Goal: Task Accomplishment & Management: Manage account settings

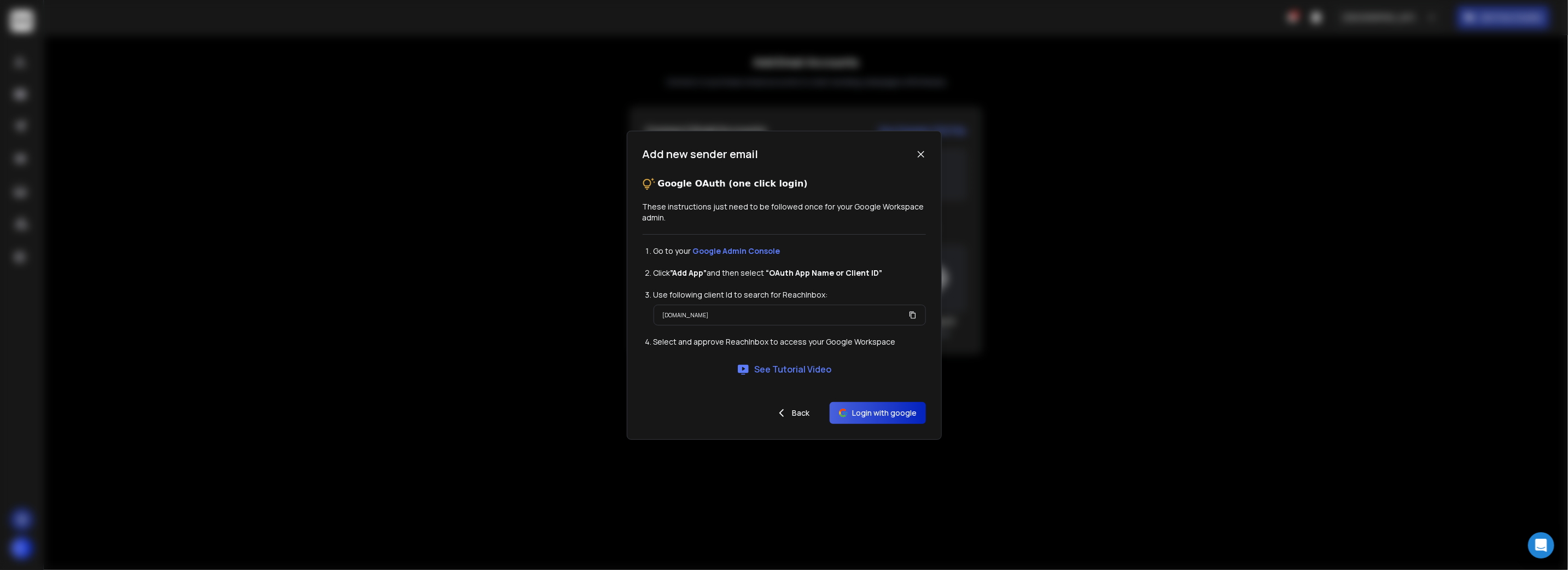
click at [1149, 72] on div "Add new sender email Google OAuth (one click login) These instructions just nee…" at bounding box center [784, 285] width 1568 height 570
click at [918, 310] on div "549360251880-maeh4okn7btu9cjtf0l2bt1t5b22sbf8.apps.googleusercontent.com" at bounding box center [789, 315] width 272 height 20
click at [916, 311] on icon at bounding box center [912, 315] width 8 height 8
click at [913, 313] on icon at bounding box center [912, 315] width 8 height 8
click at [919, 152] on icon at bounding box center [921, 154] width 10 height 10
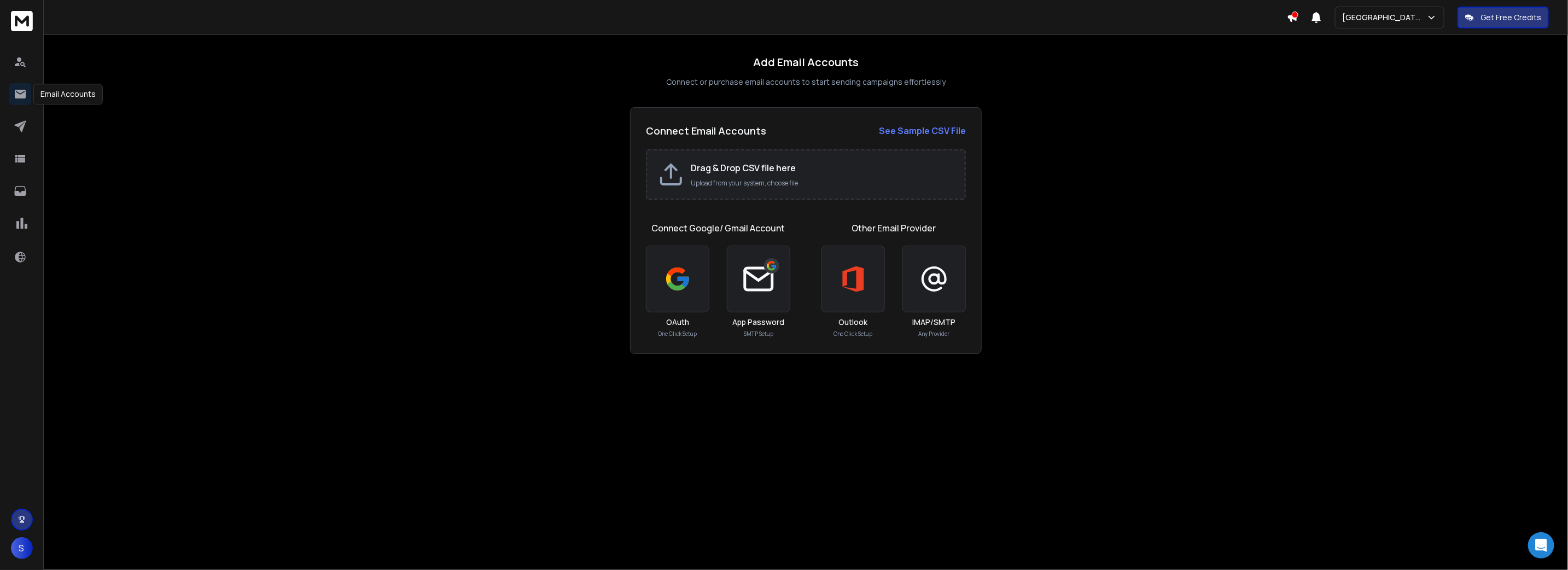
click at [26, 94] on icon at bounding box center [20, 94] width 13 height 13
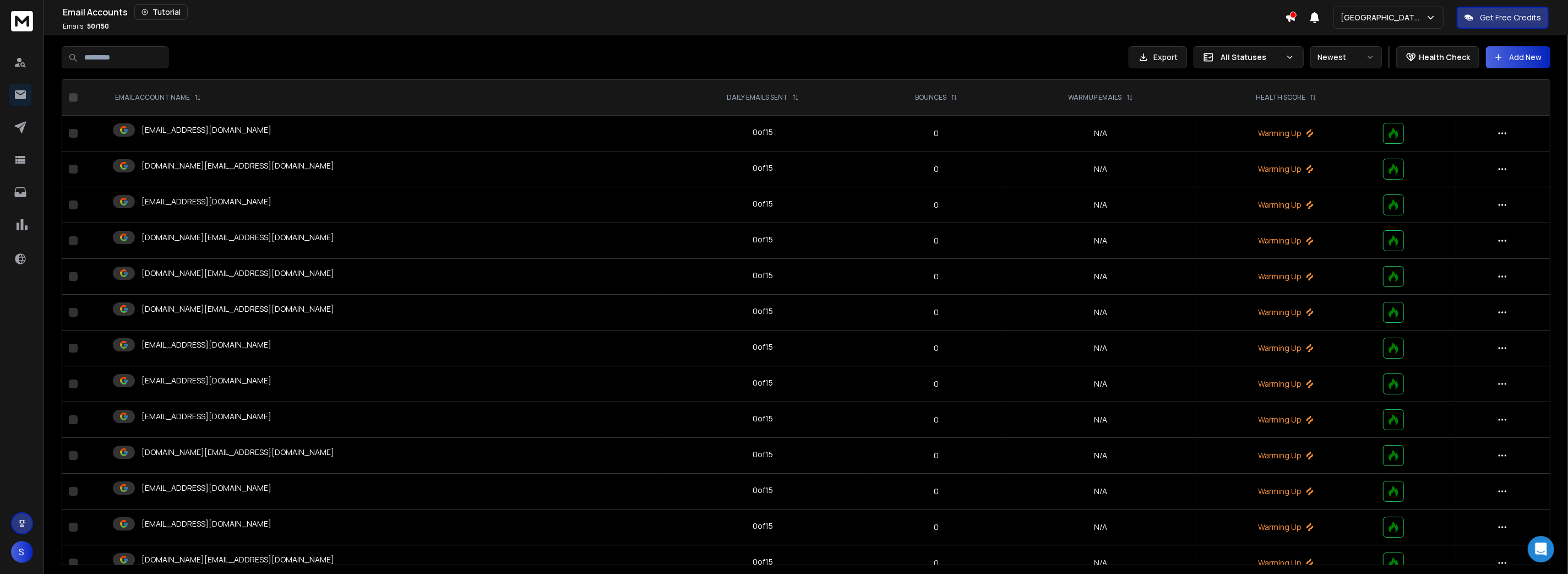
click at [674, 138] on td "0 of 15" at bounding box center [763, 130] width 208 height 29
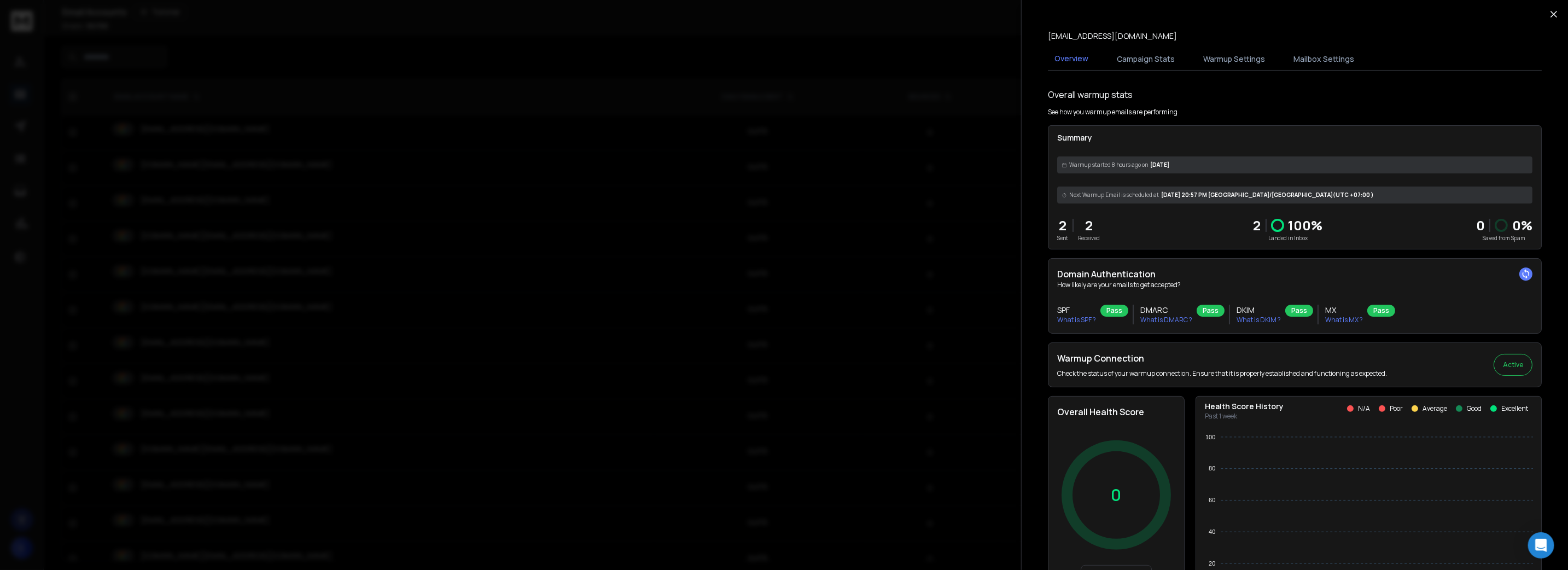
click at [1548, 14] on icon "button" at bounding box center [1554, 14] width 11 height 11
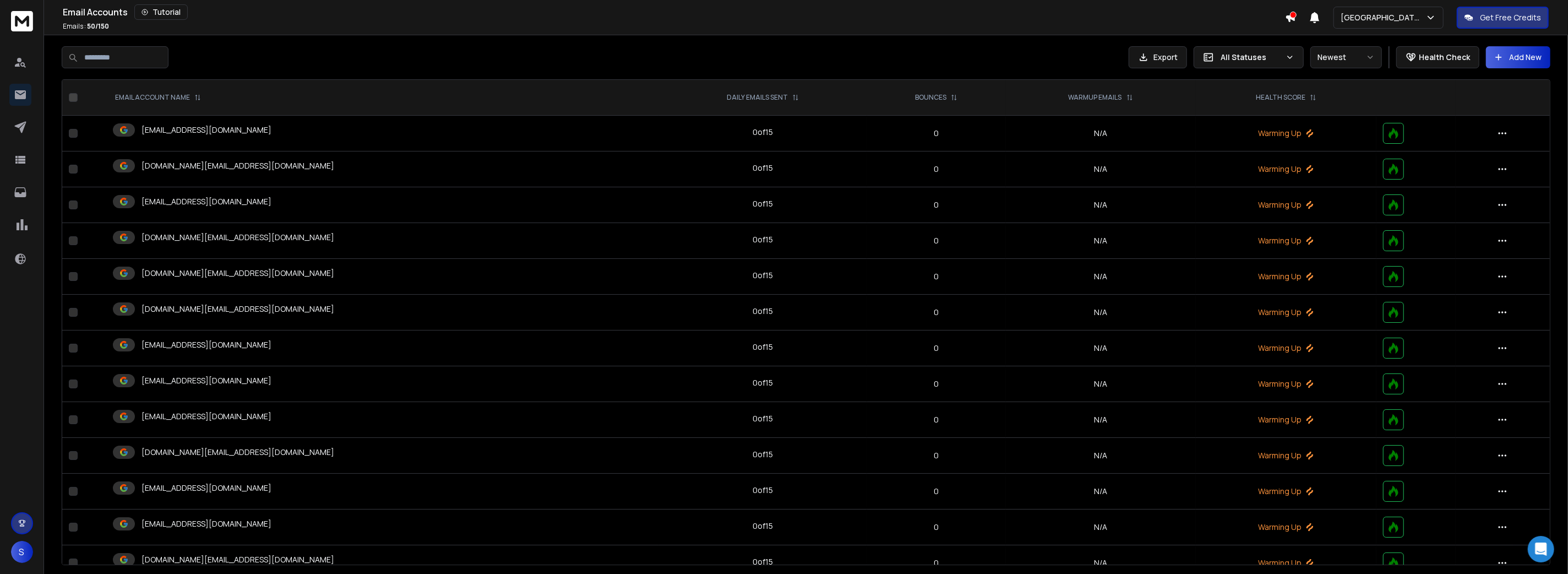
click at [1508, 56] on button "Add New" at bounding box center [1519, 57] width 65 height 22
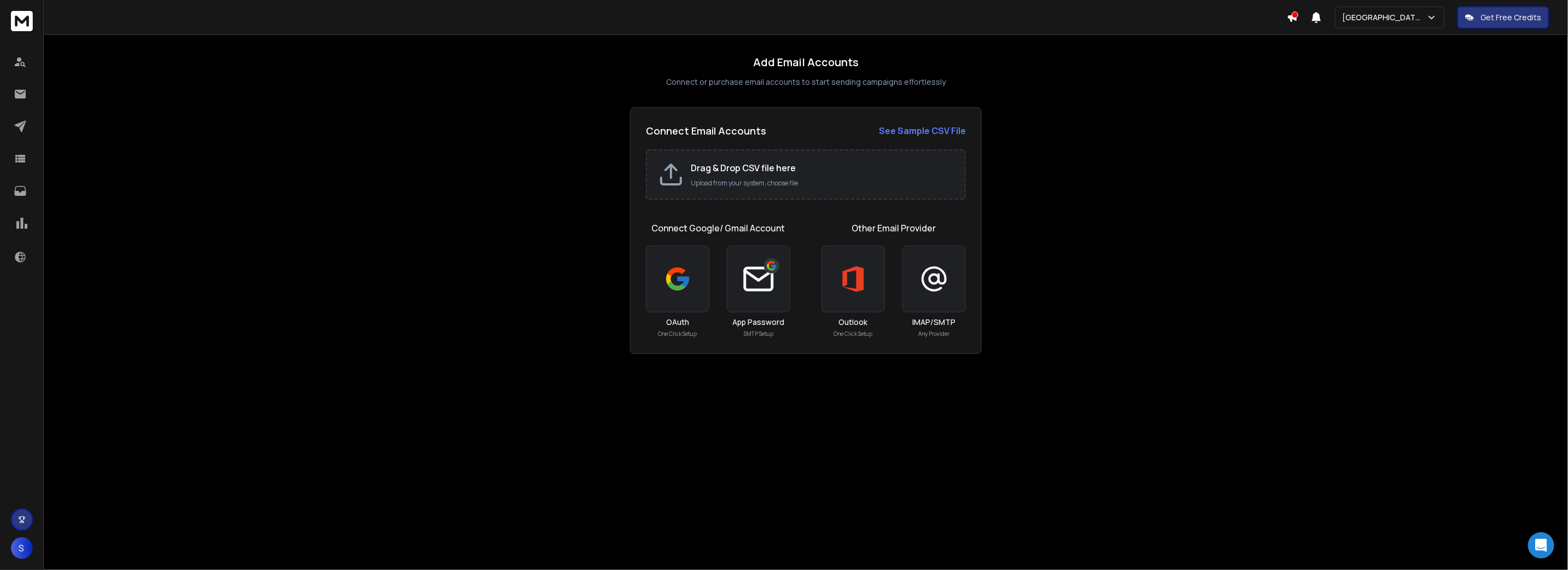
click at [662, 283] on div at bounding box center [677, 279] width 63 height 67
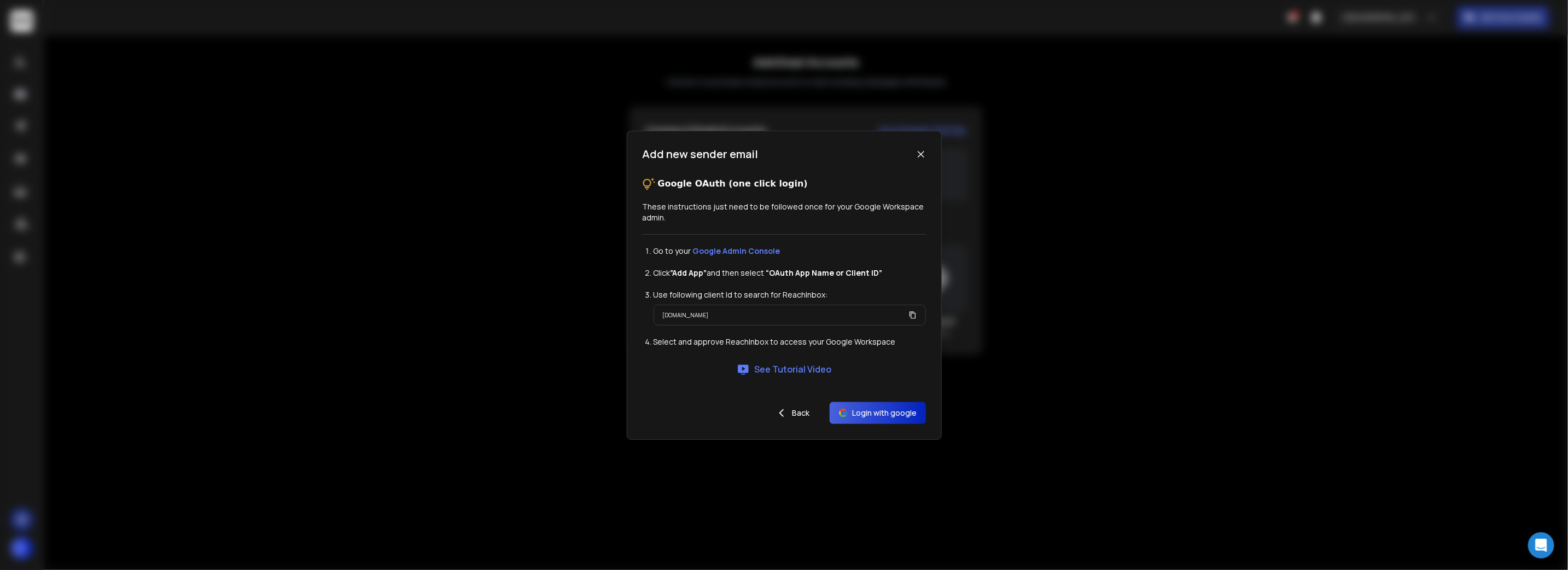
click at [914, 315] on icon at bounding box center [912, 315] width 8 height 8
click at [910, 314] on icon at bounding box center [912, 315] width 6 height 7
click at [911, 318] on div "[DOMAIN_NAME]" at bounding box center [789, 315] width 272 height 20
click at [912, 315] on icon at bounding box center [912, 315] width 8 height 8
click at [922, 154] on icon at bounding box center [920, 154] width 7 height 7
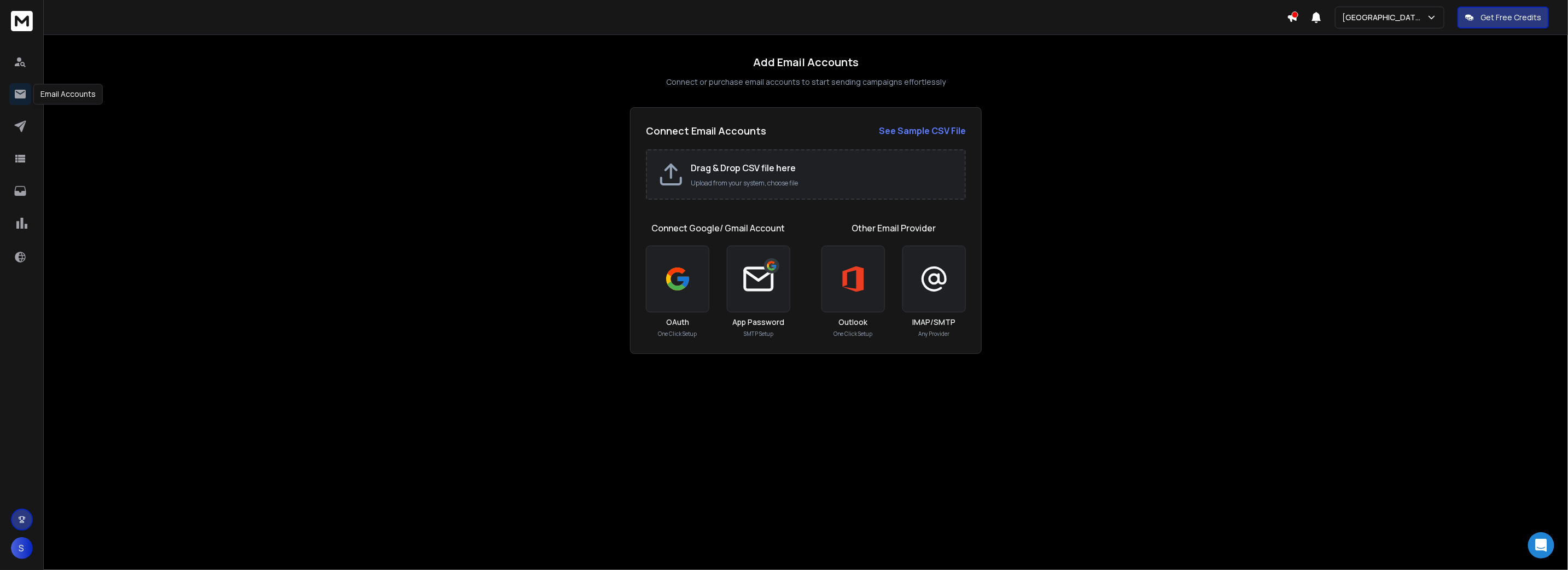
click at [18, 96] on icon at bounding box center [20, 94] width 11 height 9
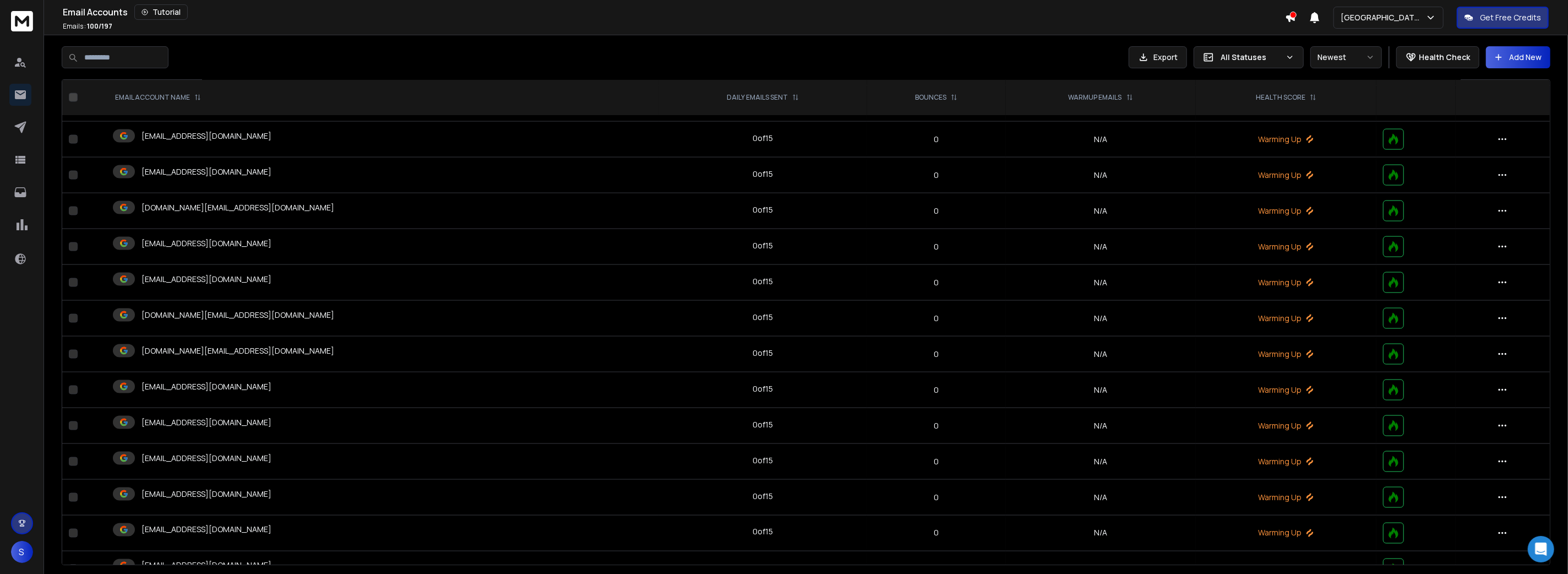
scroll to position [1858, 0]
click at [787, 191] on td "0 of 15" at bounding box center [763, 205] width 208 height 29
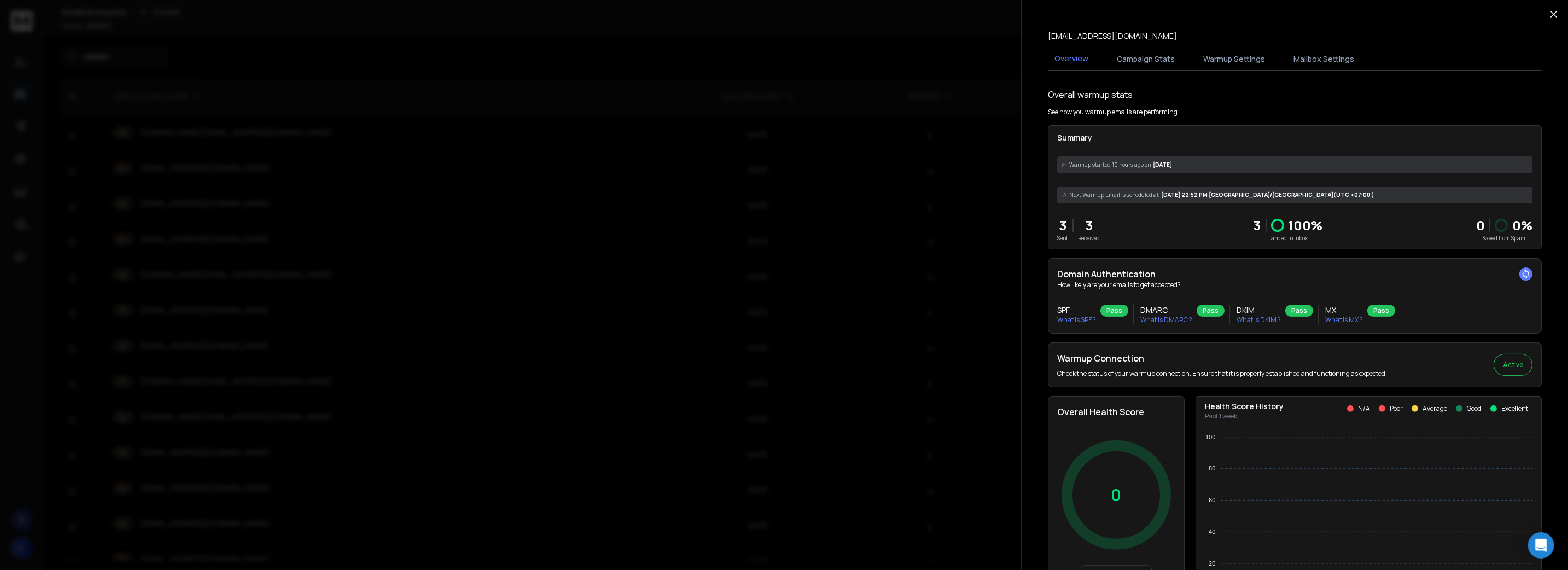
click at [1550, 13] on icon "button" at bounding box center [1554, 14] width 11 height 11
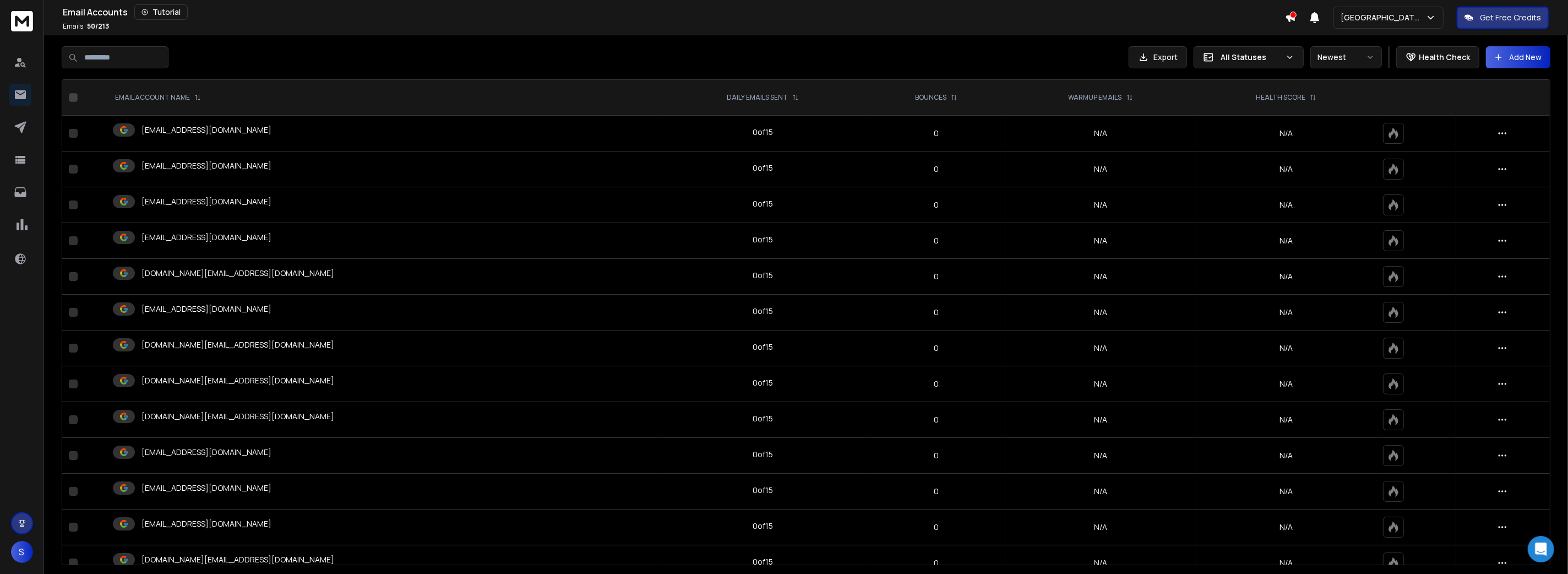
click at [1510, 58] on button "Add New" at bounding box center [1519, 57] width 65 height 22
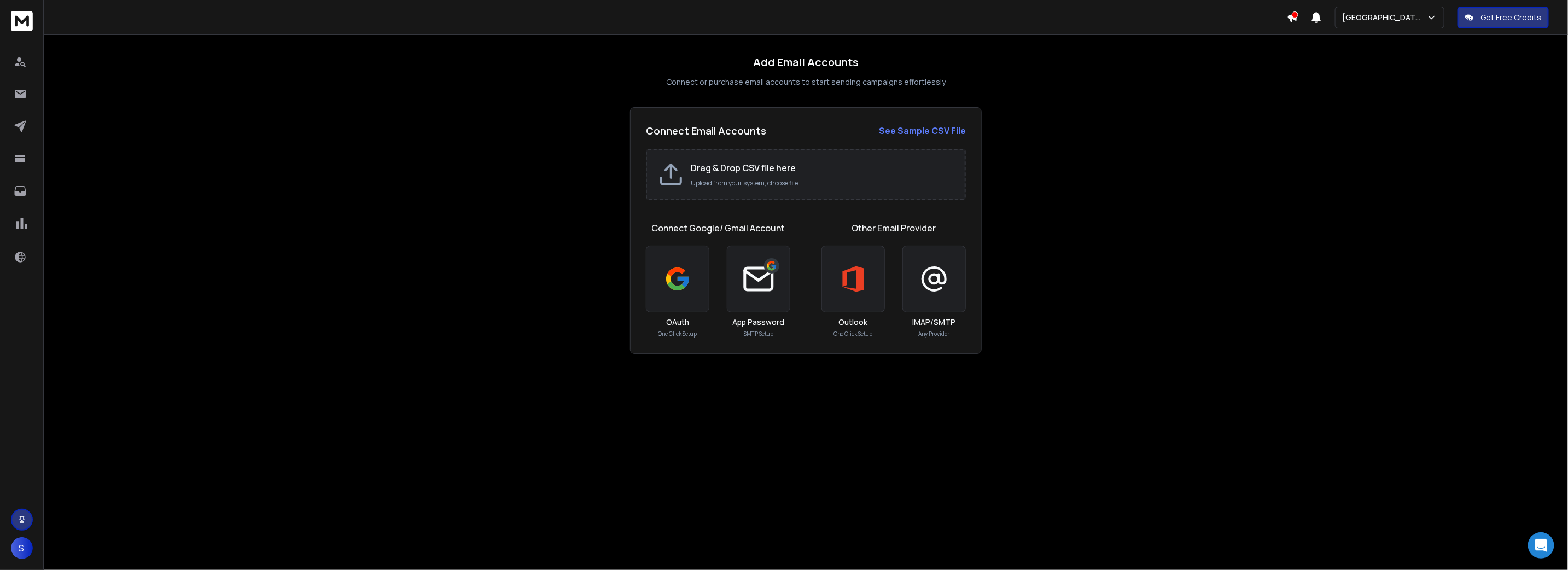
click at [666, 282] on icon at bounding box center [677, 279] width 27 height 33
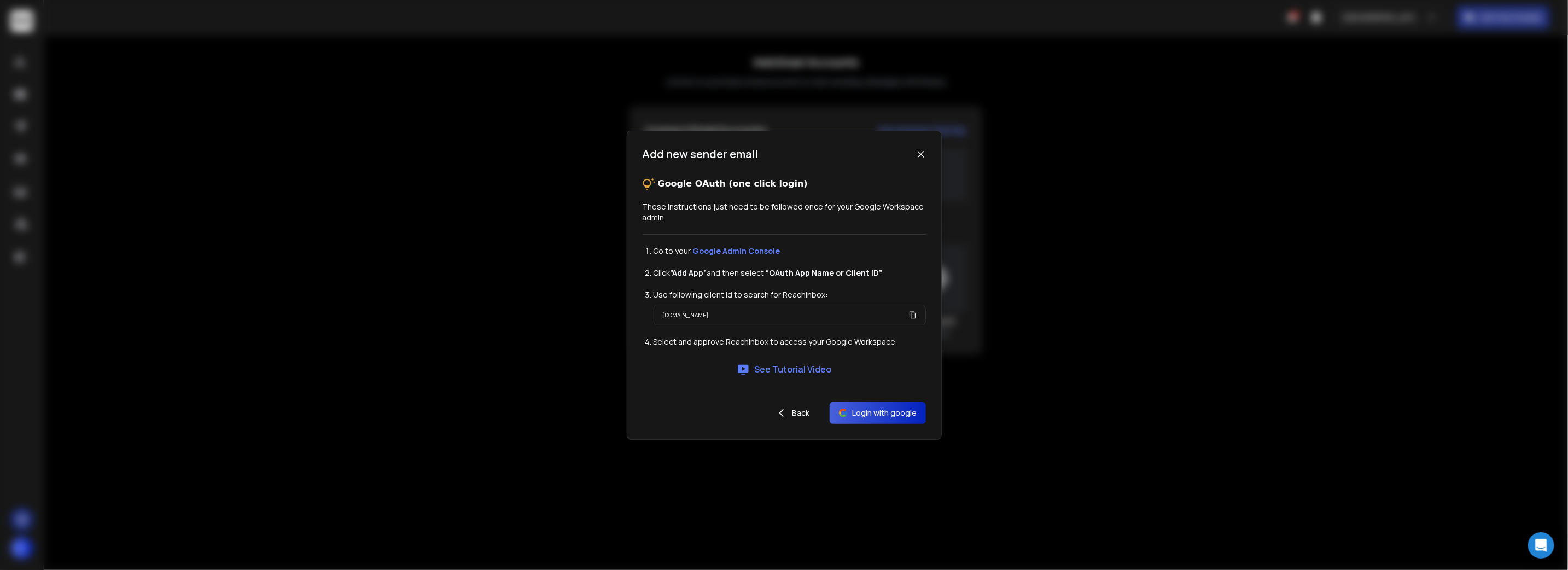
click at [911, 315] on icon at bounding box center [912, 315] width 6 height 7
click at [915, 316] on icon at bounding box center [912, 315] width 6 height 7
click at [921, 147] on div "Add new sender email" at bounding box center [784, 154] width 283 height 15
click at [920, 154] on icon at bounding box center [921, 154] width 10 height 10
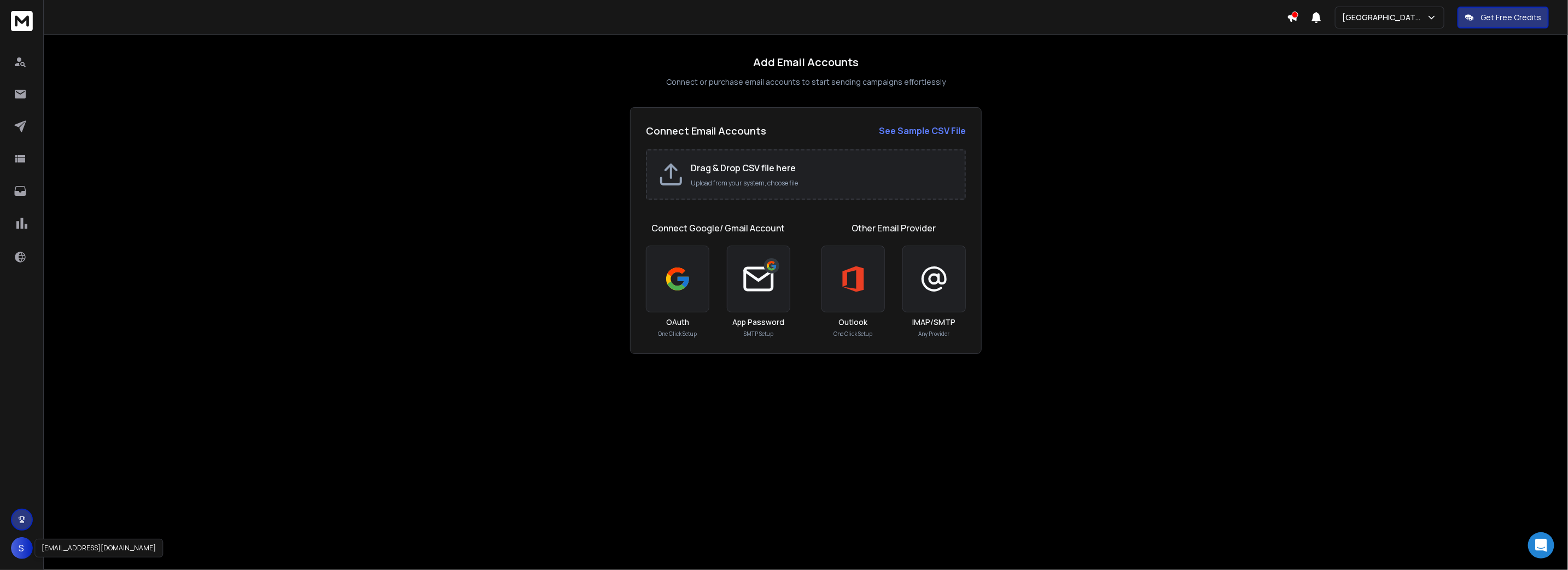
click at [23, 548] on span "S" at bounding box center [22, 548] width 22 height 22
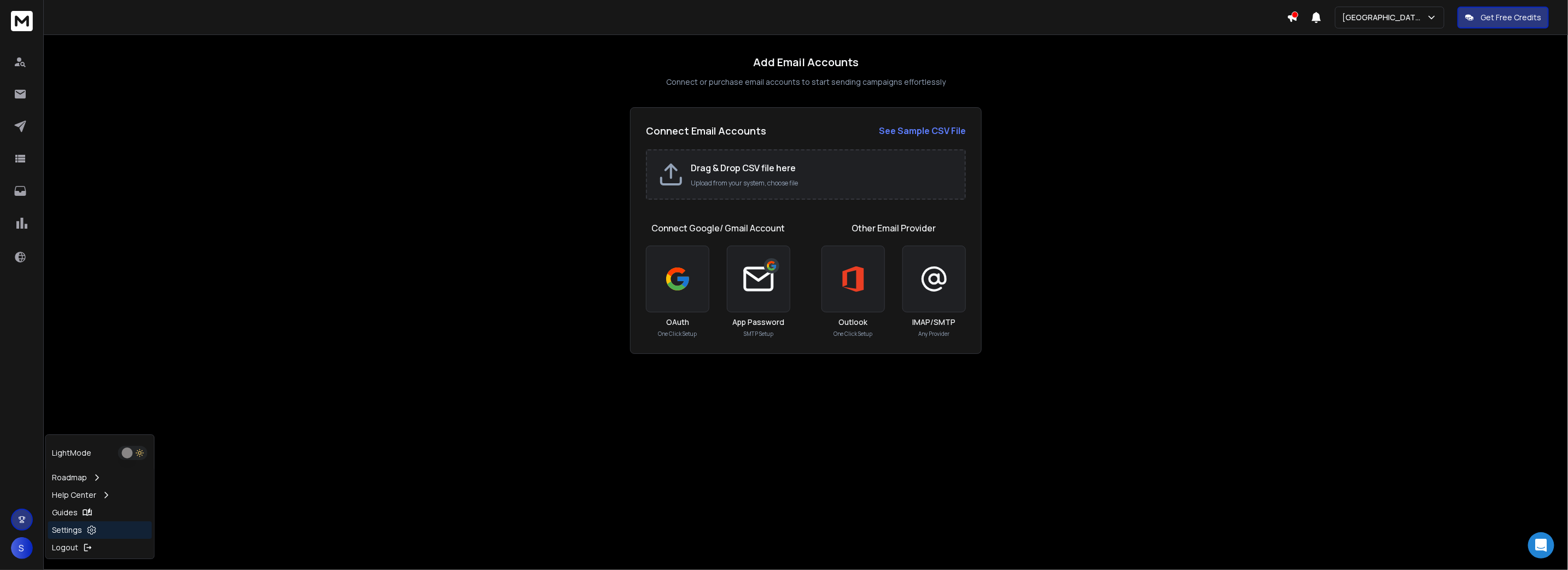
click at [87, 526] on icon at bounding box center [91, 530] width 10 height 10
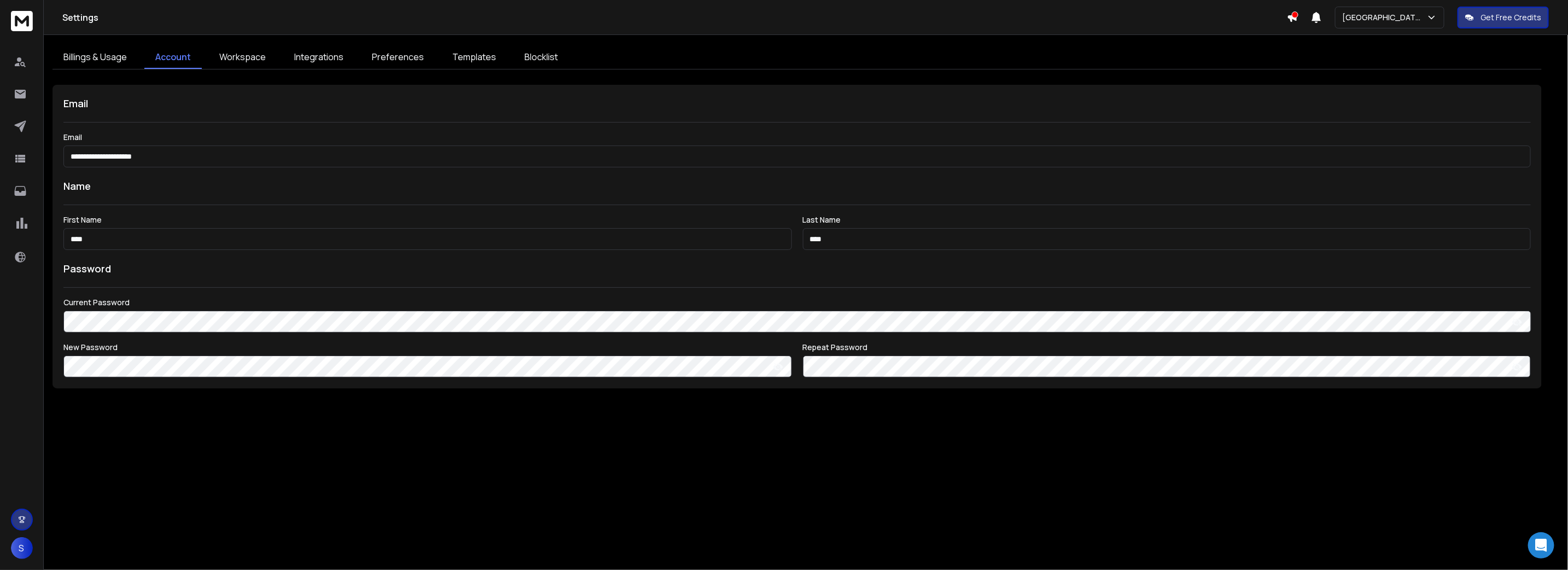
click at [168, 160] on input "**********" at bounding box center [797, 156] width 1467 height 22
click at [27, 87] on link at bounding box center [20, 94] width 22 height 22
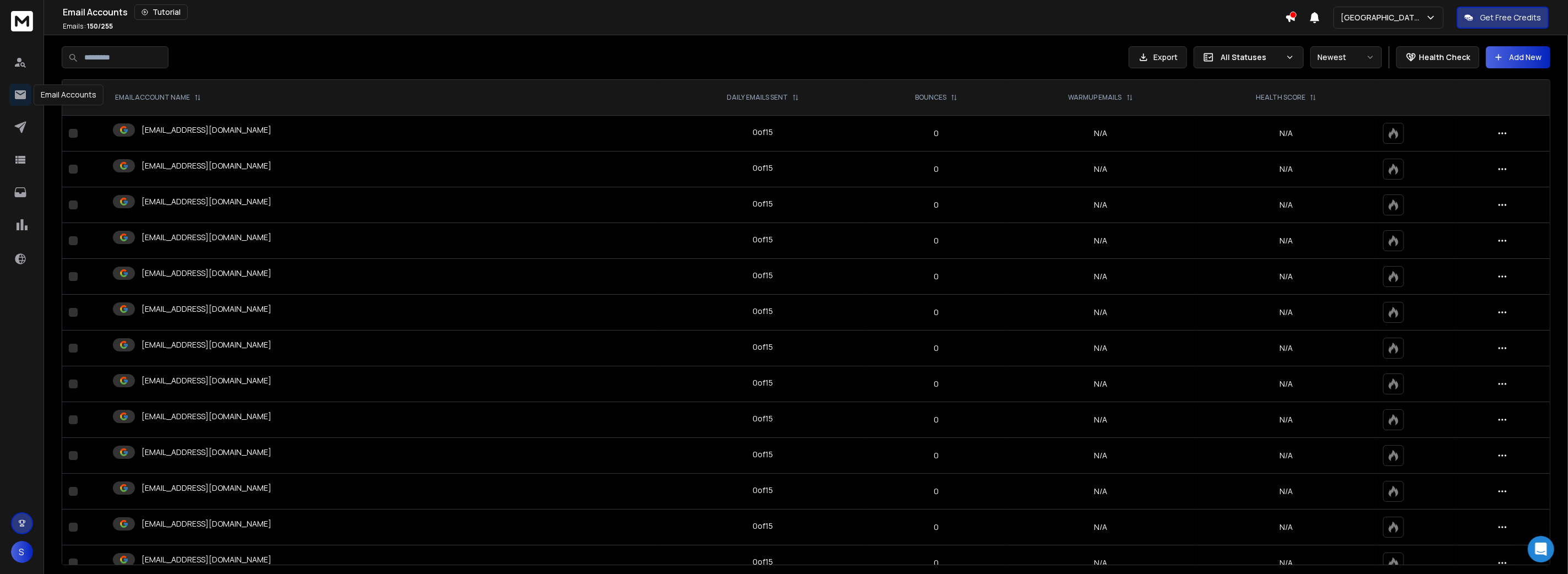
drag, startPoint x: 258, startPoint y: 55, endPoint x: 245, endPoint y: 63, distance: 15.3
click at [258, 54] on div at bounding box center [592, 57] width 1061 height 22
click at [60, 150] on button "Select this Page" at bounding box center [60, 151] width 9 height 9
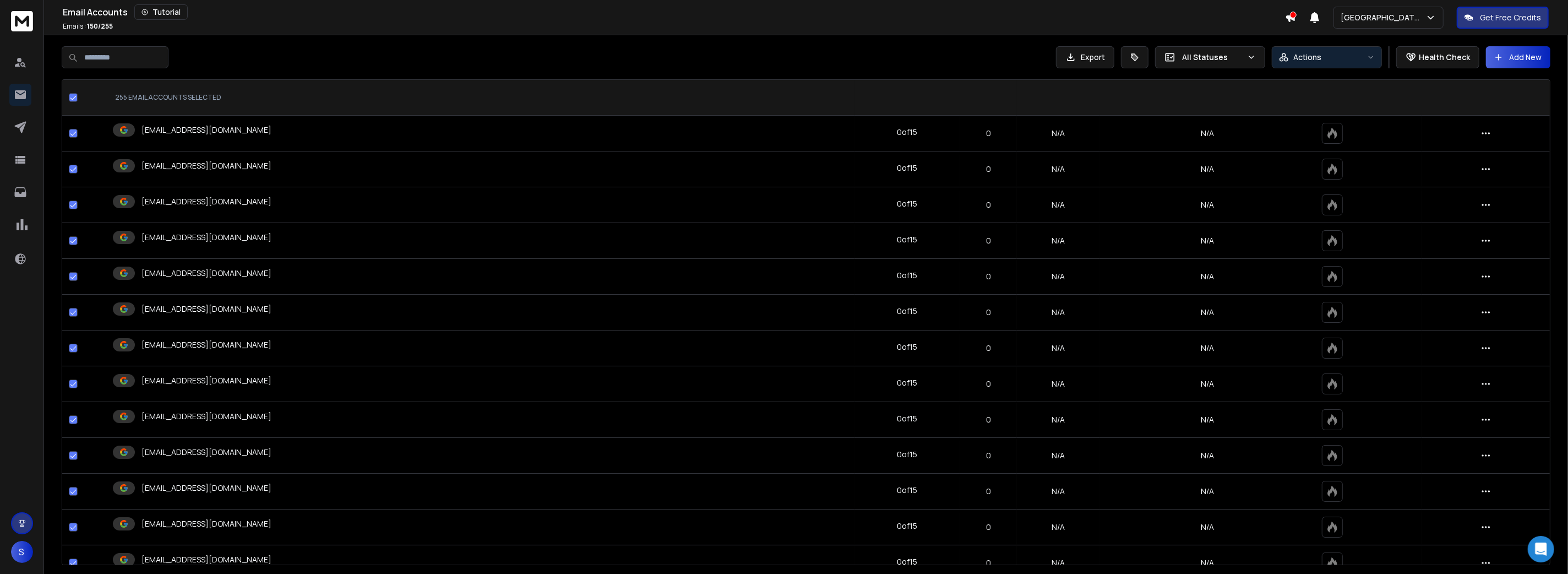
click at [1356, 60] on div "Actions" at bounding box center [1321, 57] width 84 height 11
click at [1312, 117] on div "Enable Warmup" at bounding box center [1330, 118] width 75 height 12
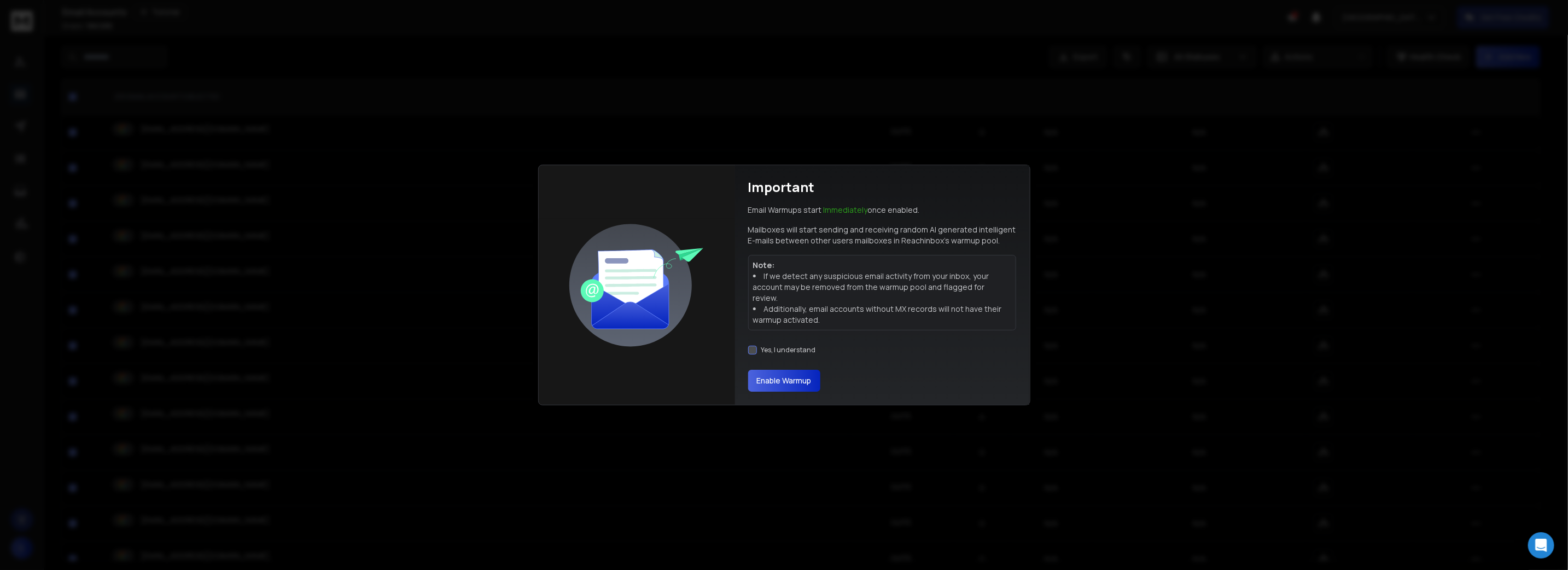
click at [752, 345] on button "Yes, I understand" at bounding box center [752, 350] width 9 height 9
click at [781, 374] on button "Enable Warmup" at bounding box center [784, 380] width 72 height 22
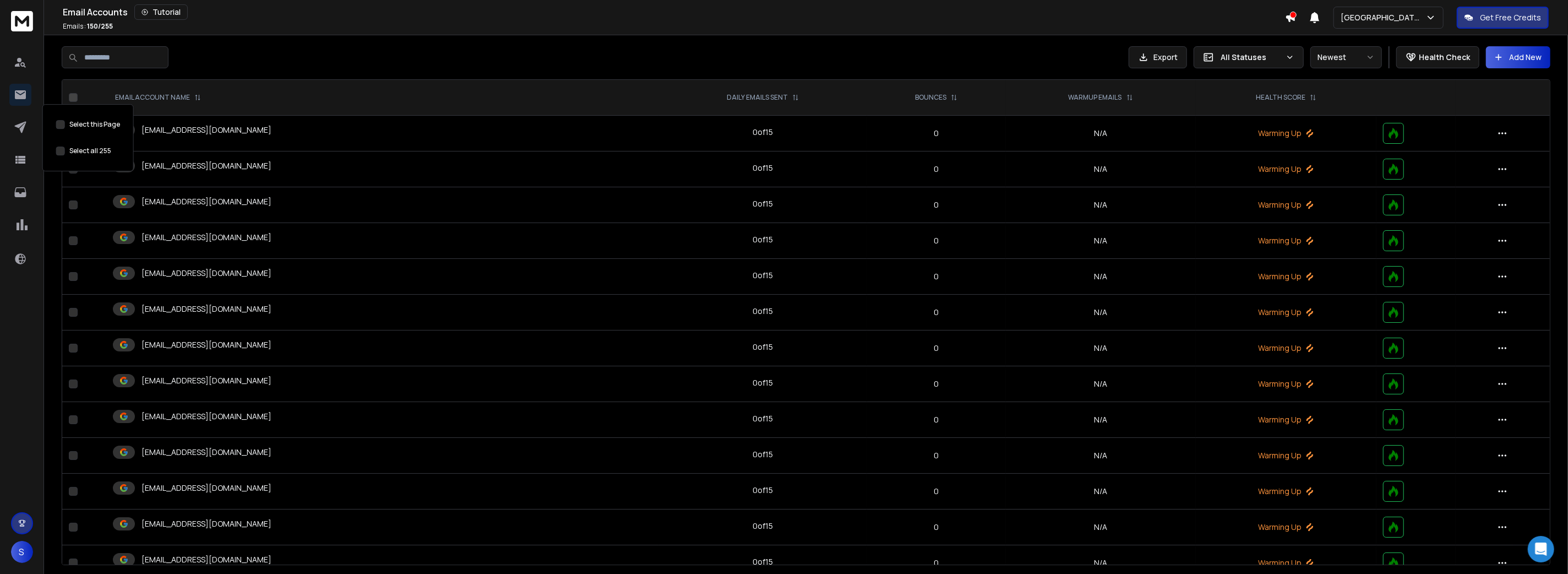
click at [60, 153] on button "Select this Page" at bounding box center [60, 151] width 9 height 9
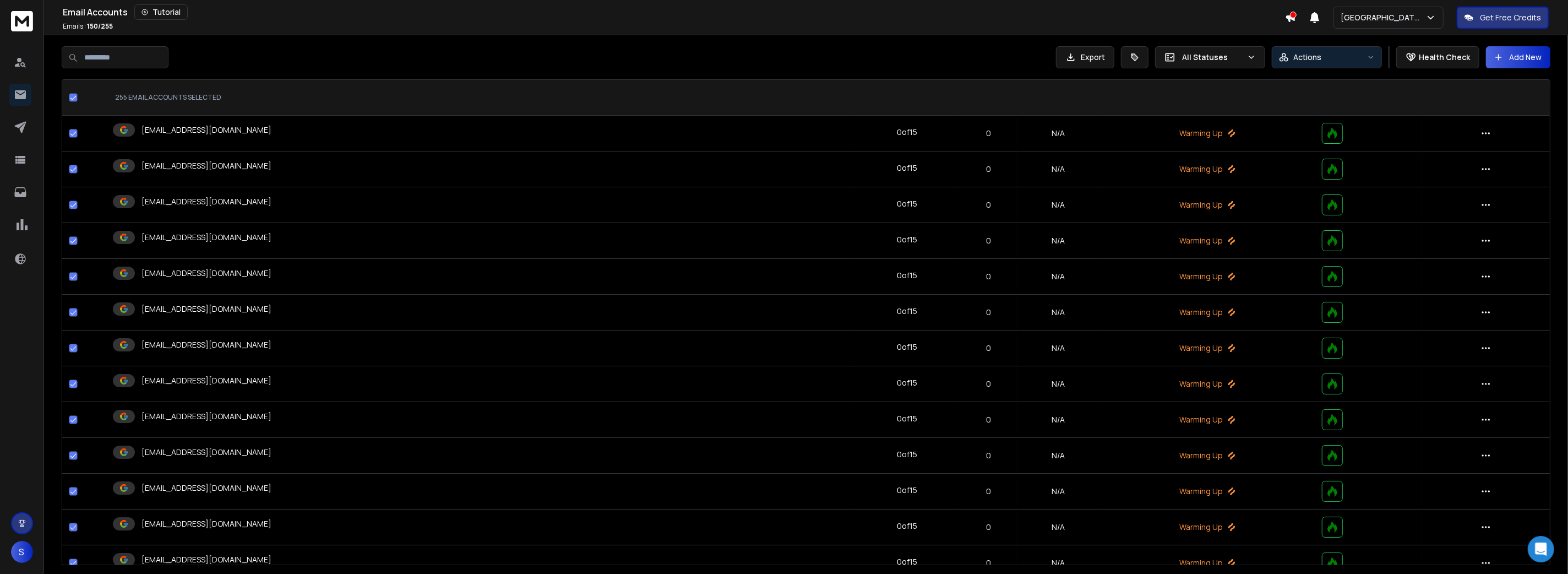
click at [1367, 58] on button "Actions" at bounding box center [1327, 57] width 110 height 22
click at [1338, 81] on div "Bulk Edit" at bounding box center [1316, 82] width 47 height 11
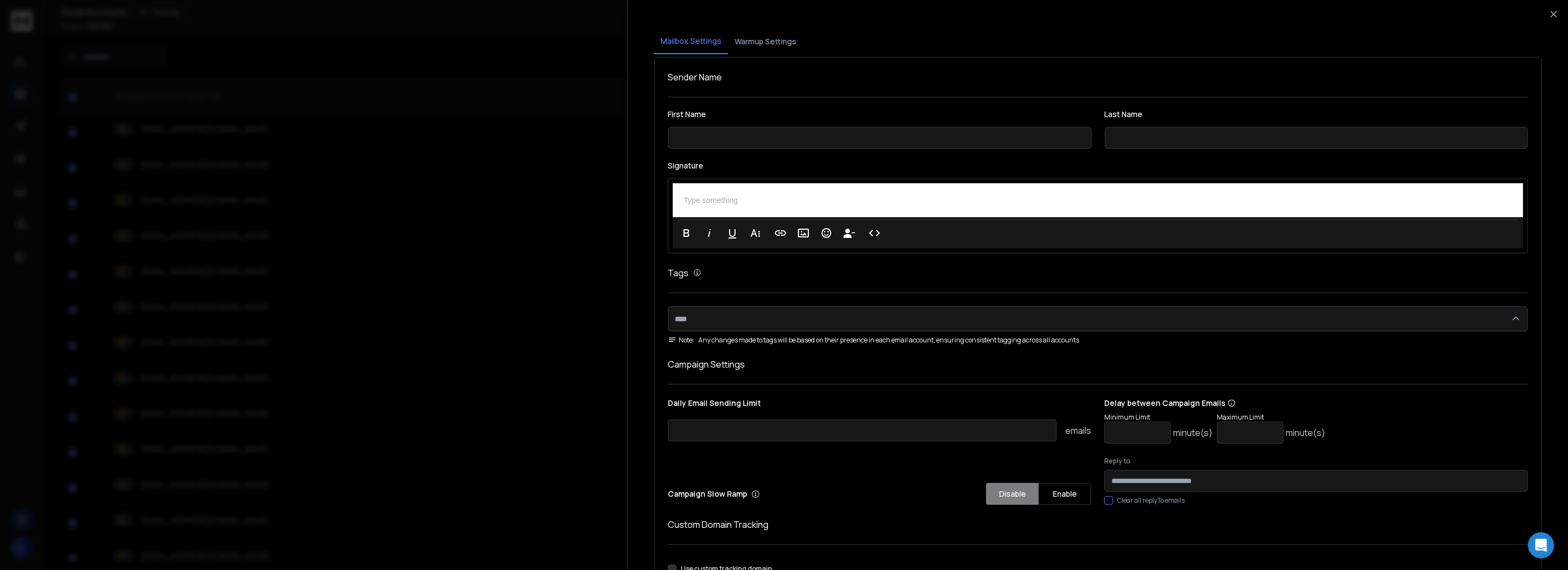
click at [778, 42] on button "Warmup Settings" at bounding box center [765, 41] width 75 height 24
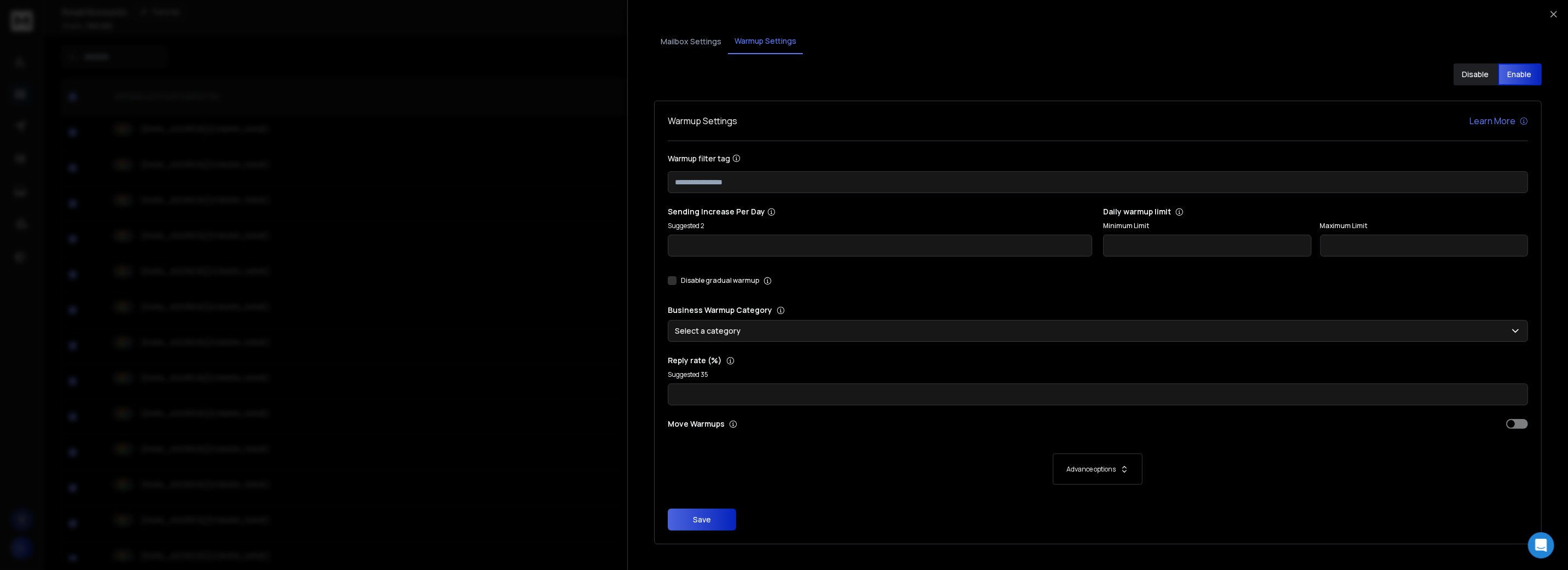
click at [737, 241] on input "number" at bounding box center [880, 246] width 425 height 22
type input "*"
click at [1142, 243] on input "number" at bounding box center [1207, 246] width 208 height 22
type input "**"
click at [1339, 250] on input "number" at bounding box center [1424, 246] width 208 height 22
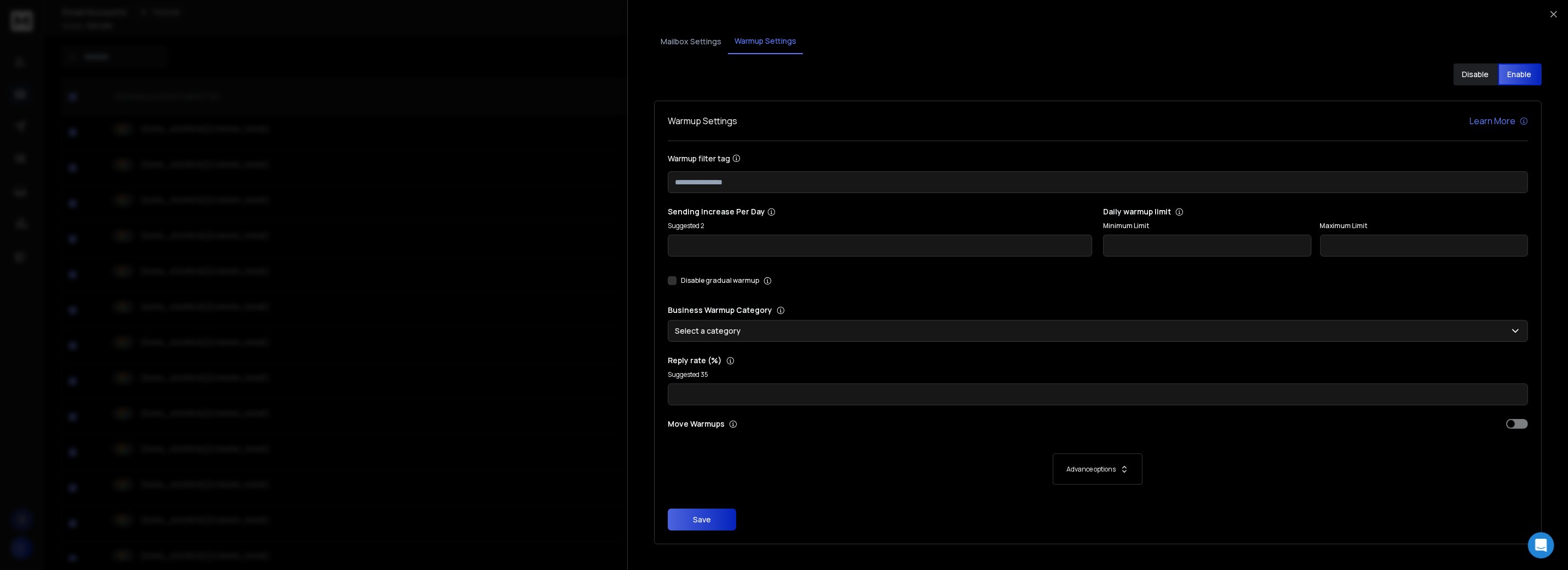
type input "**"
click at [1229, 299] on form "Warmup Settings Learn More Warmup filter tag Sending Increase Per Day Suggested…" at bounding box center [1098, 322] width 860 height 416
click at [724, 392] on input "number" at bounding box center [1098, 395] width 860 height 22
type input "**"
click at [1517, 422] on button "button" at bounding box center [1517, 424] width 22 height 10
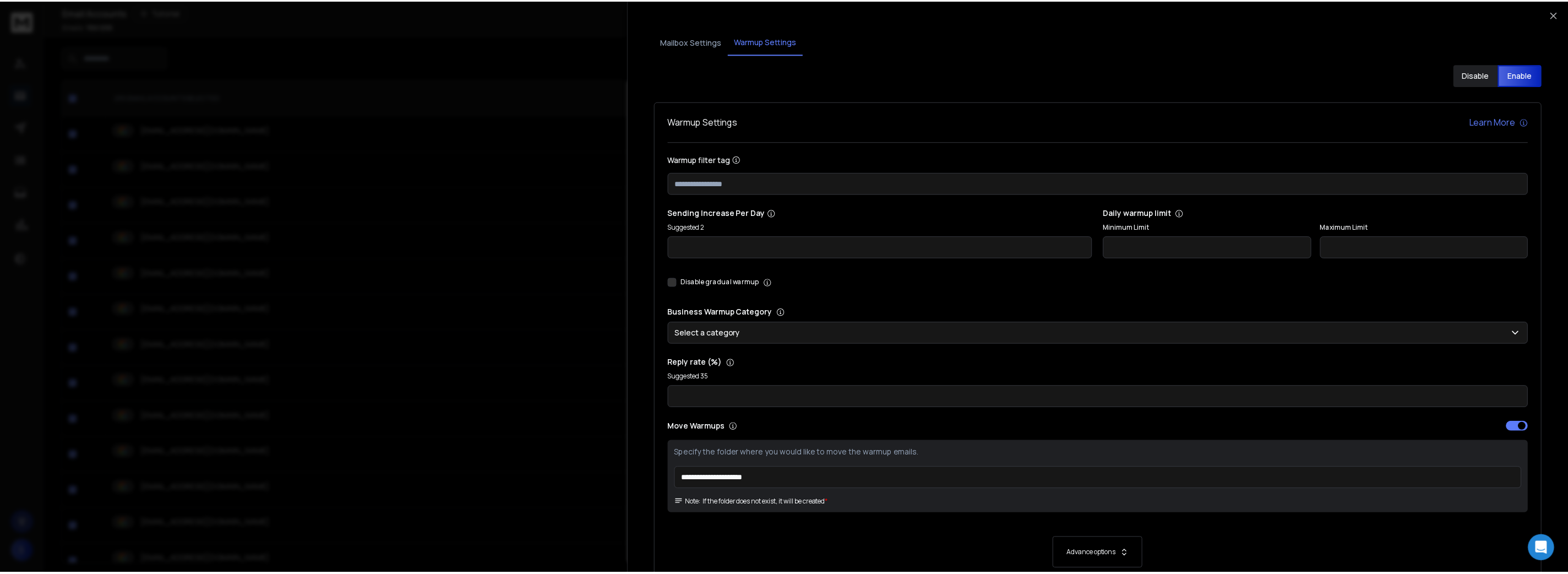
scroll to position [86, 0]
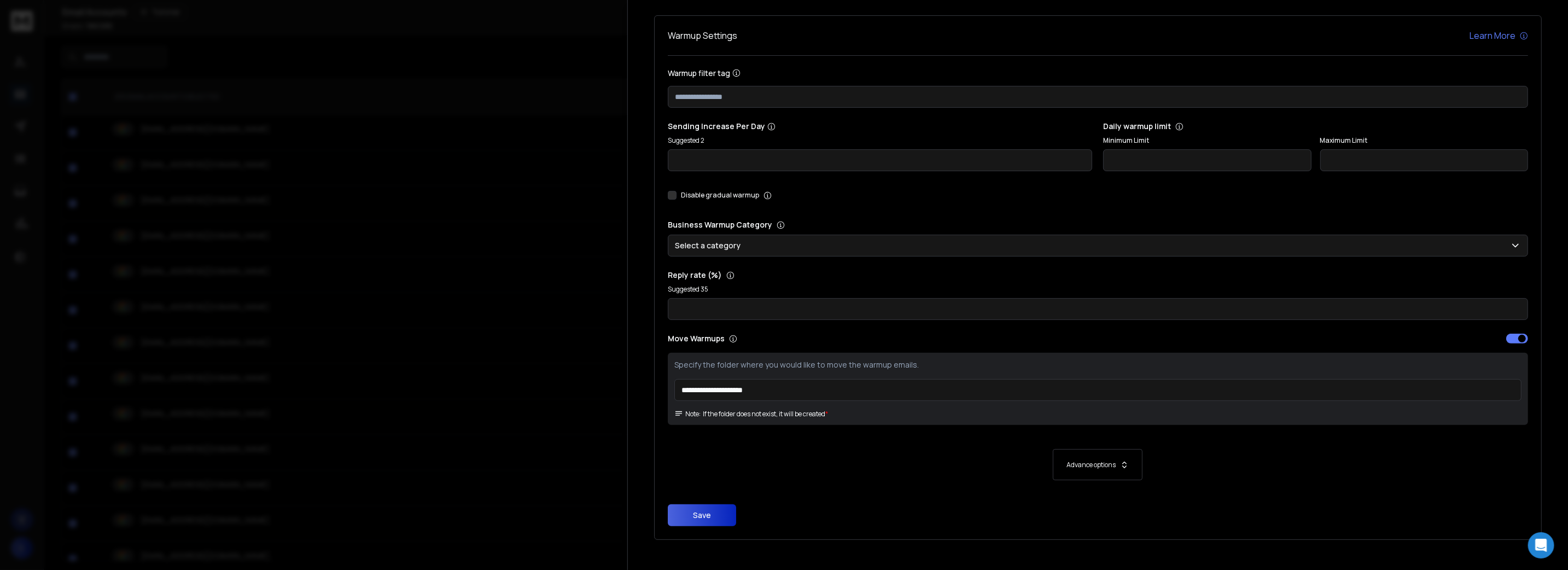
click at [690, 518] on button "Save" at bounding box center [702, 515] width 68 height 22
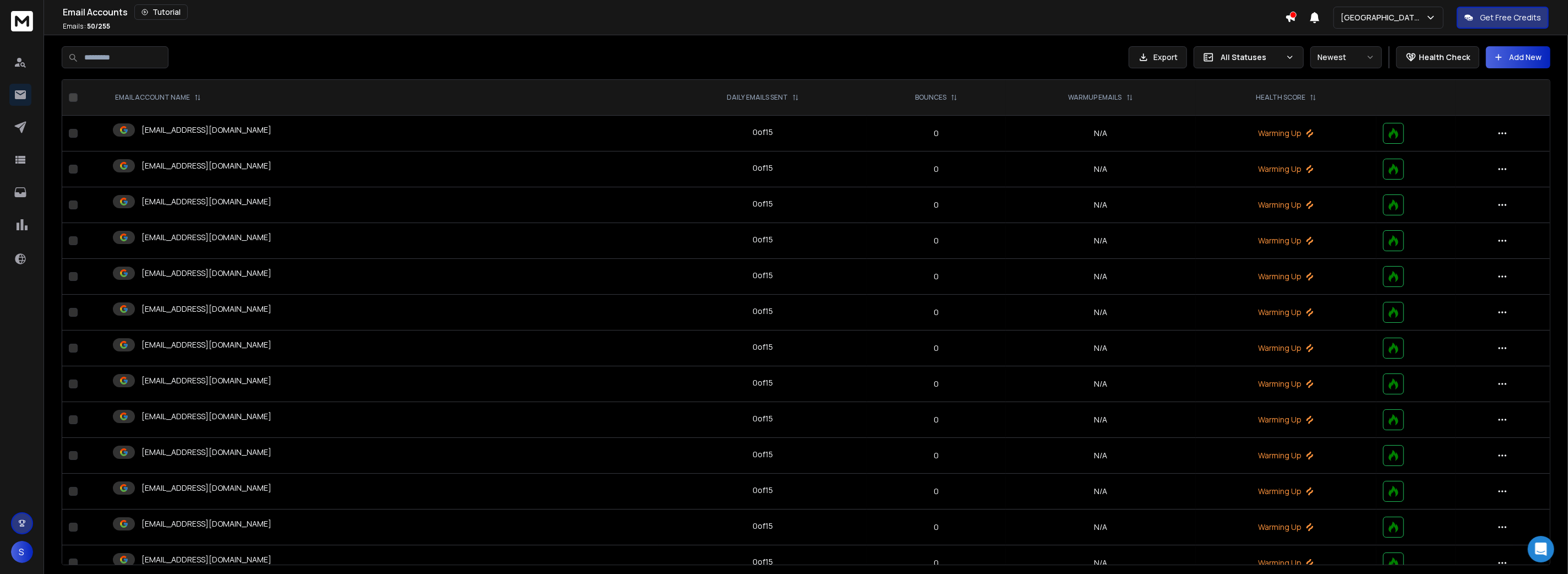
click at [834, 345] on td "0 of 15" at bounding box center [763, 345] width 208 height 29
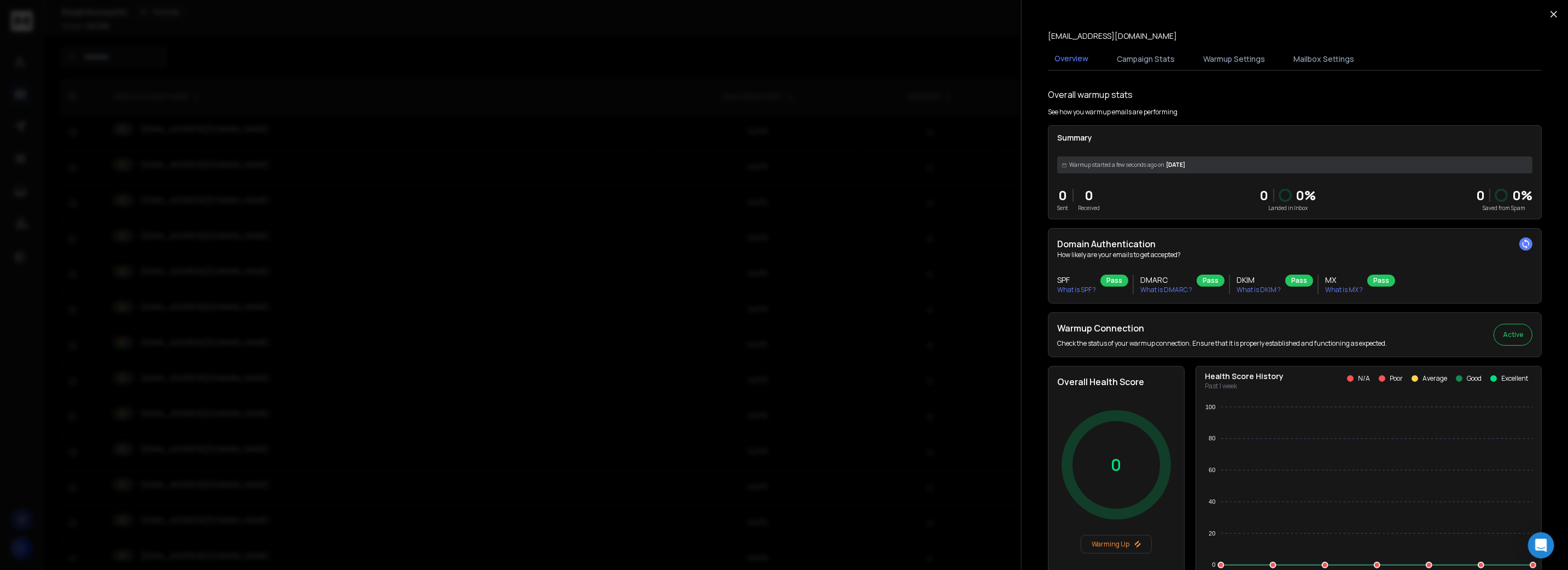
click at [1551, 15] on icon "button" at bounding box center [1554, 14] width 5 height 5
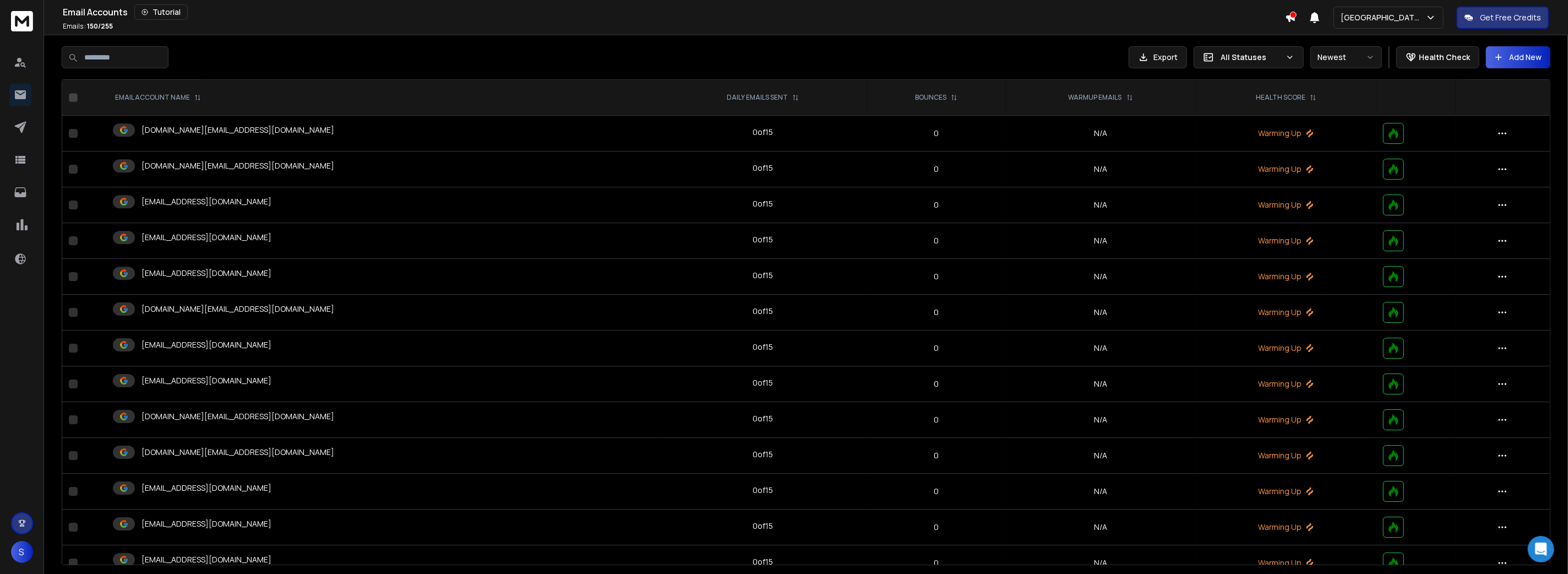
scroll to position [4521, 0]
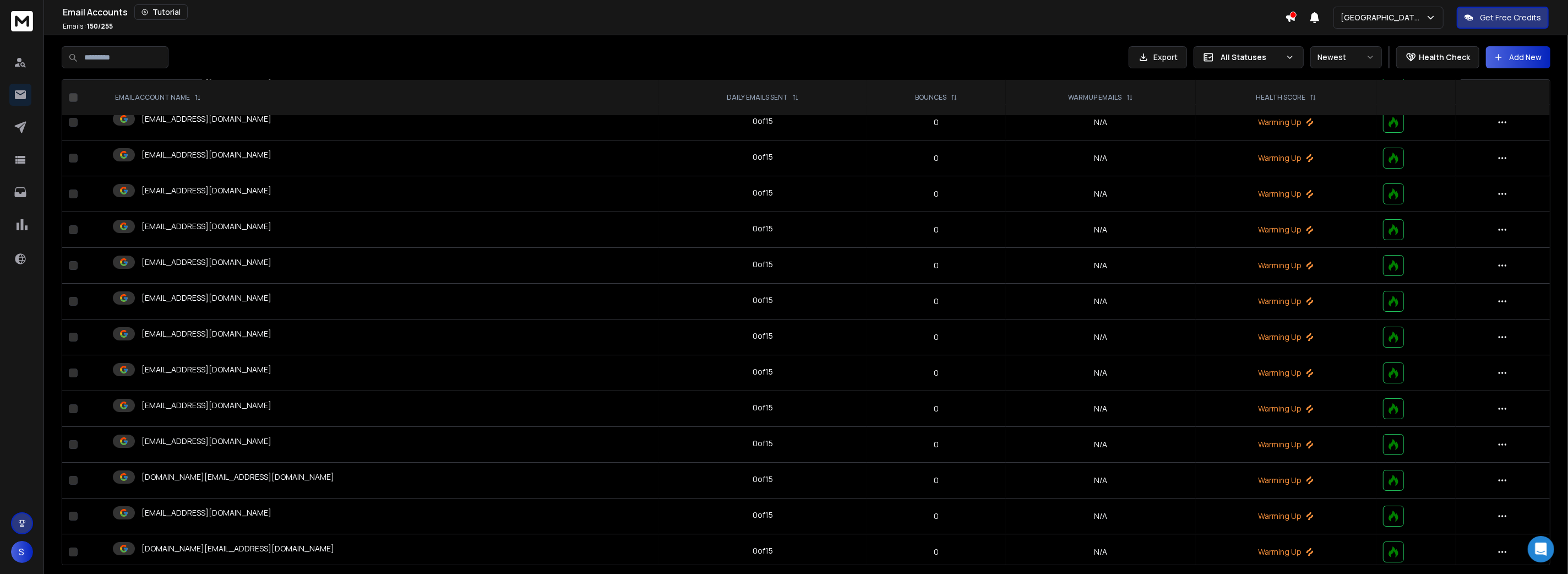
click at [893, 474] on p "0" at bounding box center [936, 480] width 126 height 11
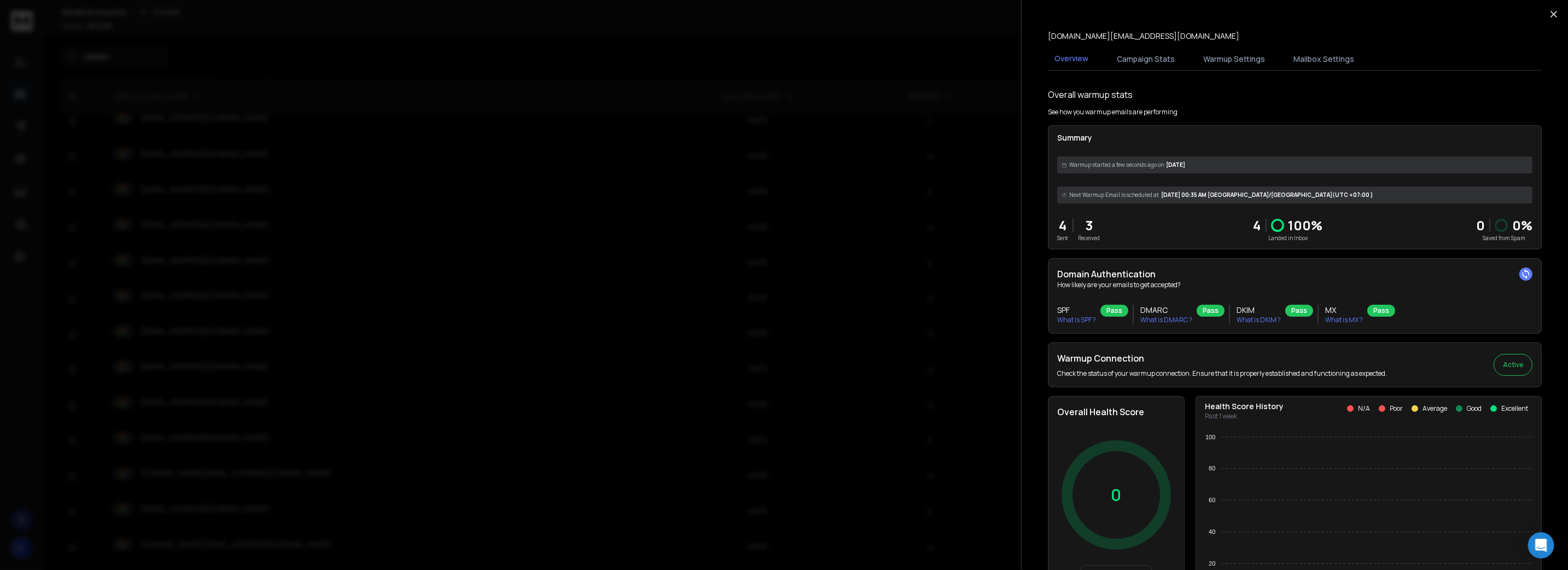
click at [1551, 15] on icon "button" at bounding box center [1554, 14] width 5 height 5
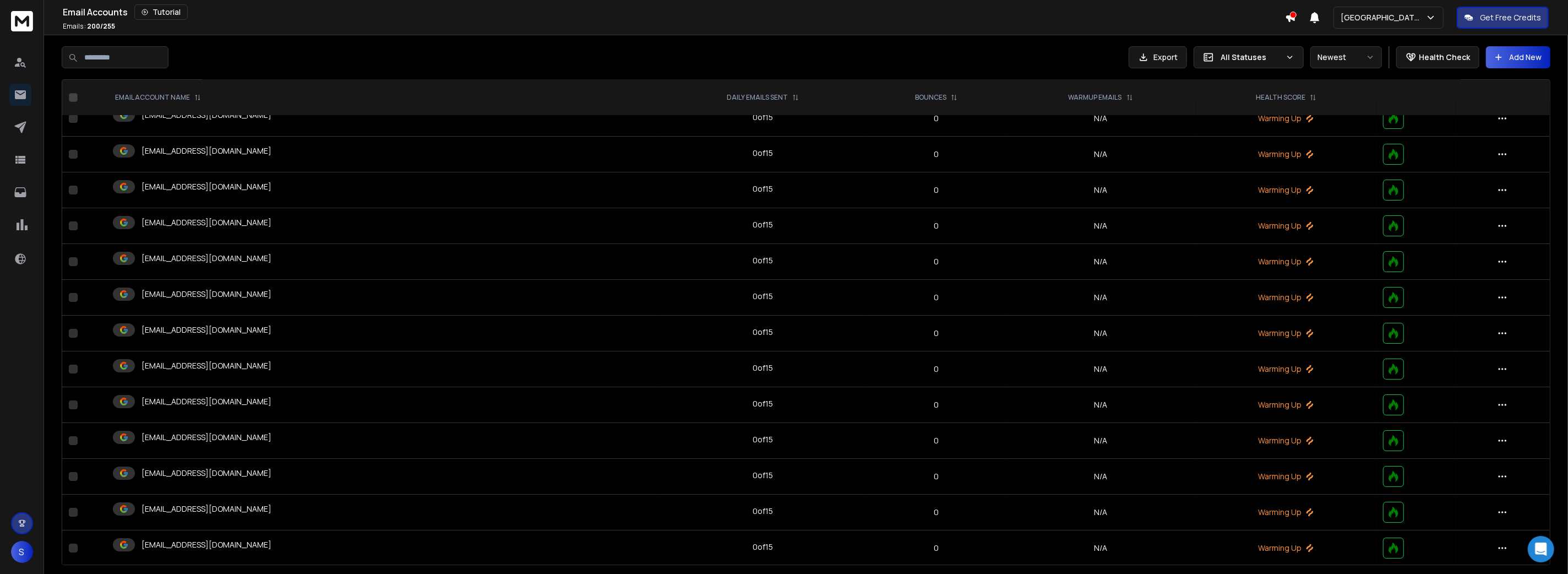
scroll to position [0, 0]
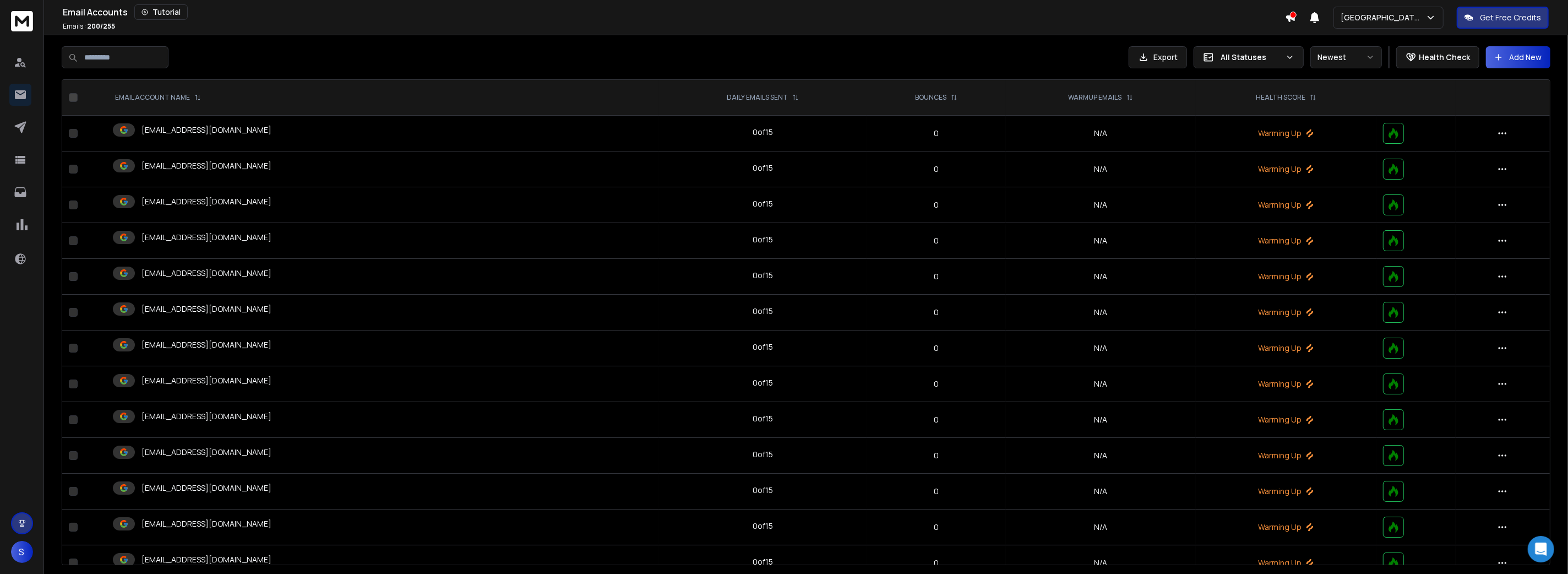
click at [767, 272] on td "0 of 15" at bounding box center [763, 273] width 208 height 29
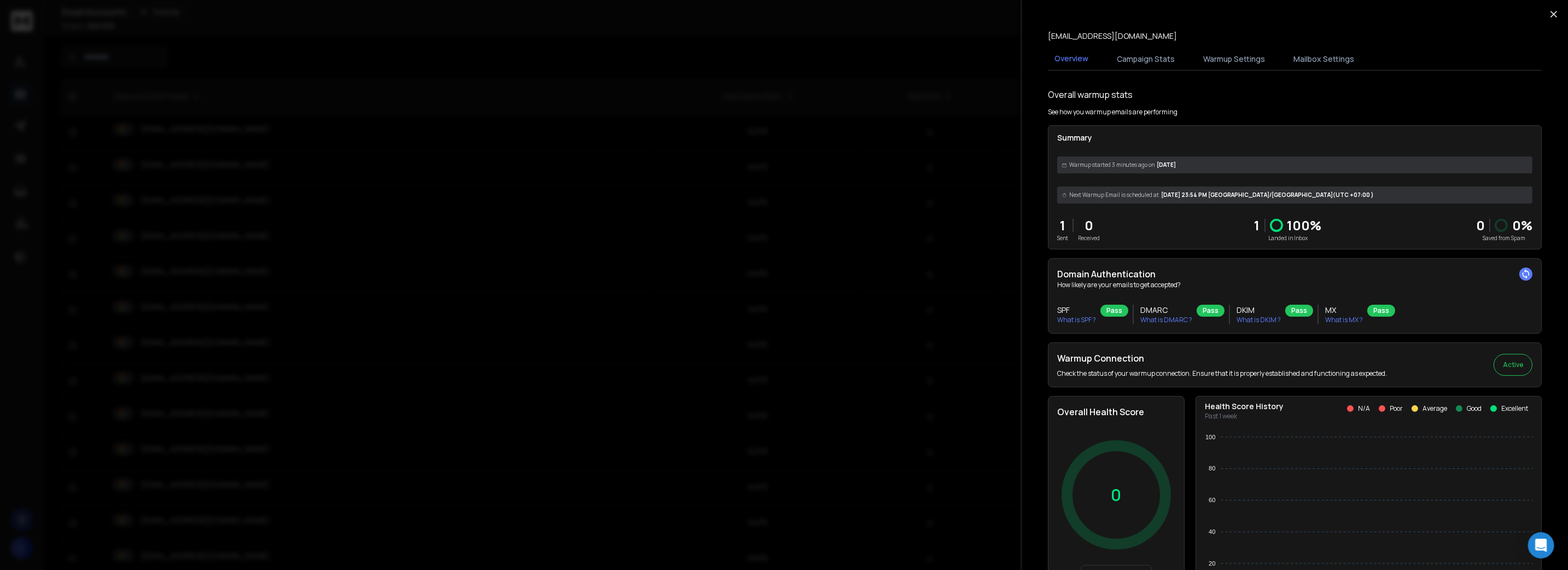
click at [1548, 12] on icon "button" at bounding box center [1554, 14] width 11 height 11
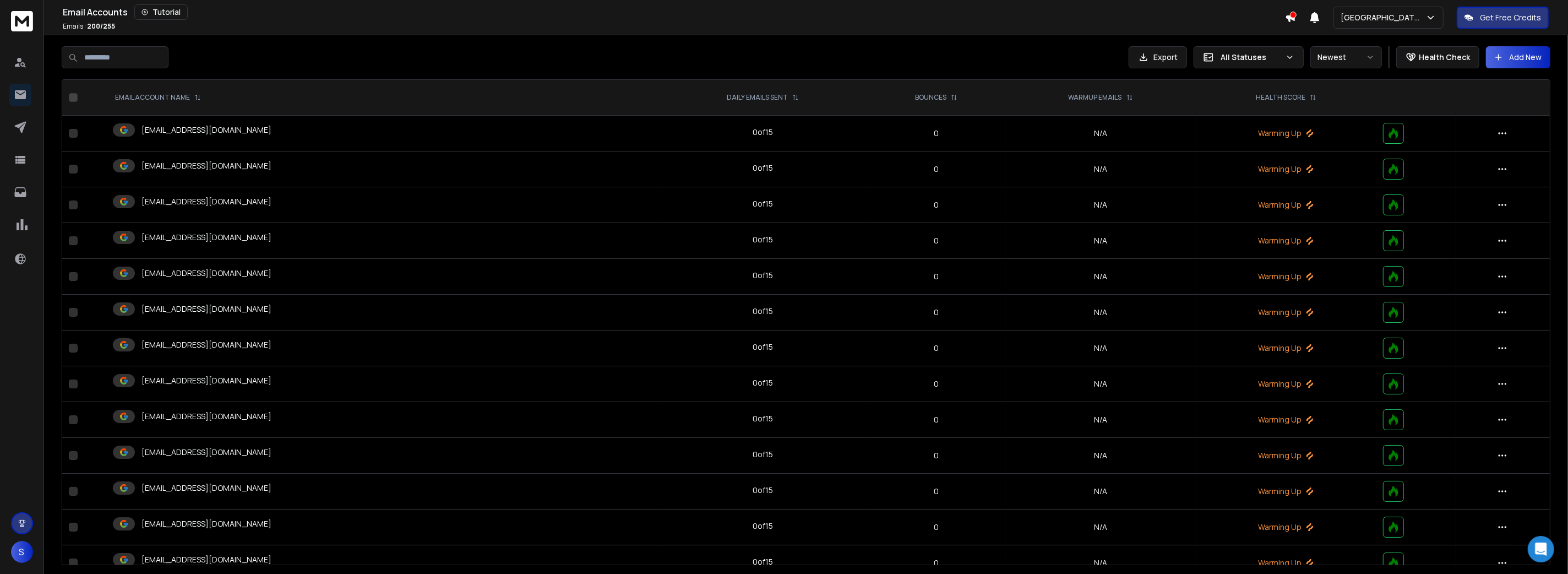
click at [550, 180] on td "[EMAIL_ADDRESS][DOMAIN_NAME]" at bounding box center [383, 169] width 553 height 36
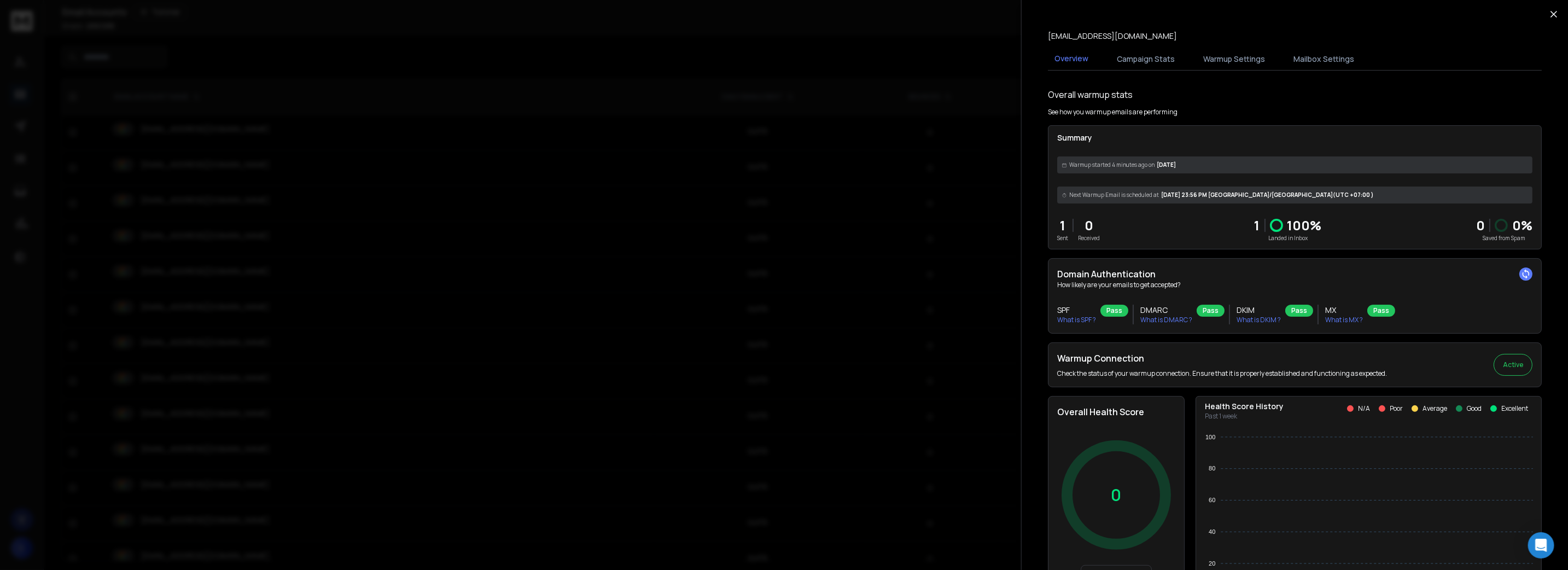
click at [1552, 15] on icon "button" at bounding box center [1554, 14] width 5 height 5
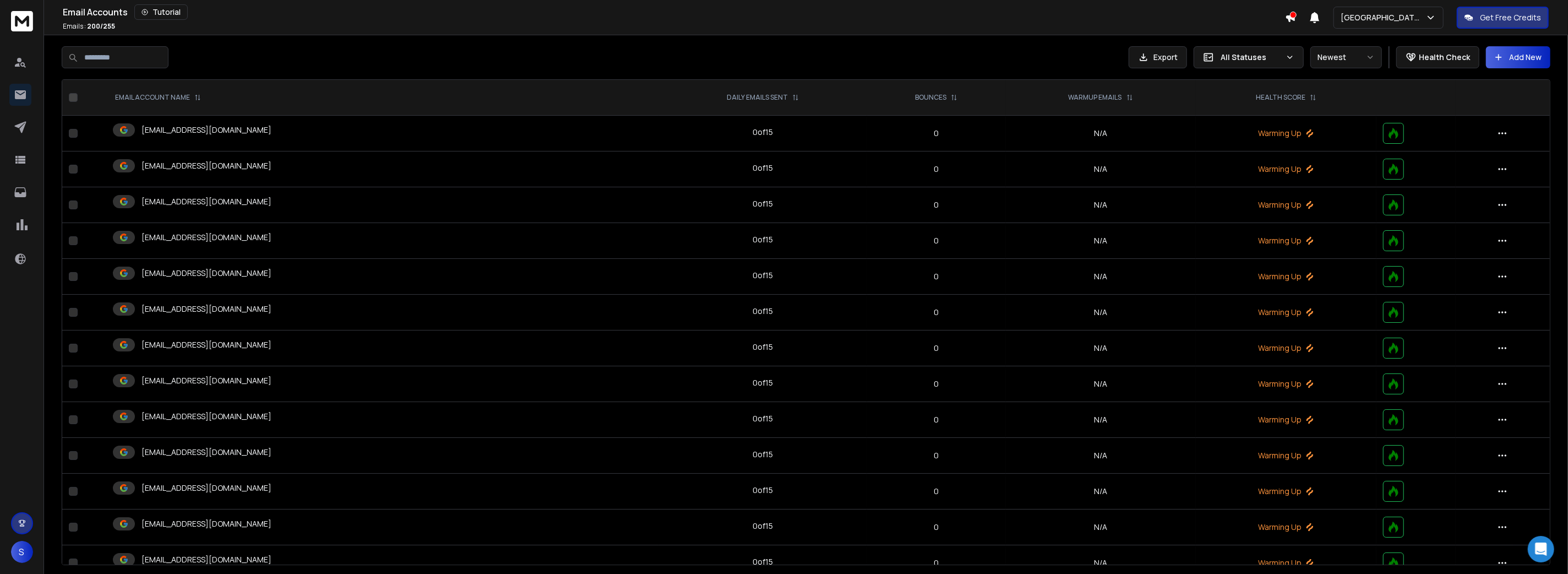
click at [964, 335] on td "0" at bounding box center [937, 349] width 139 height 36
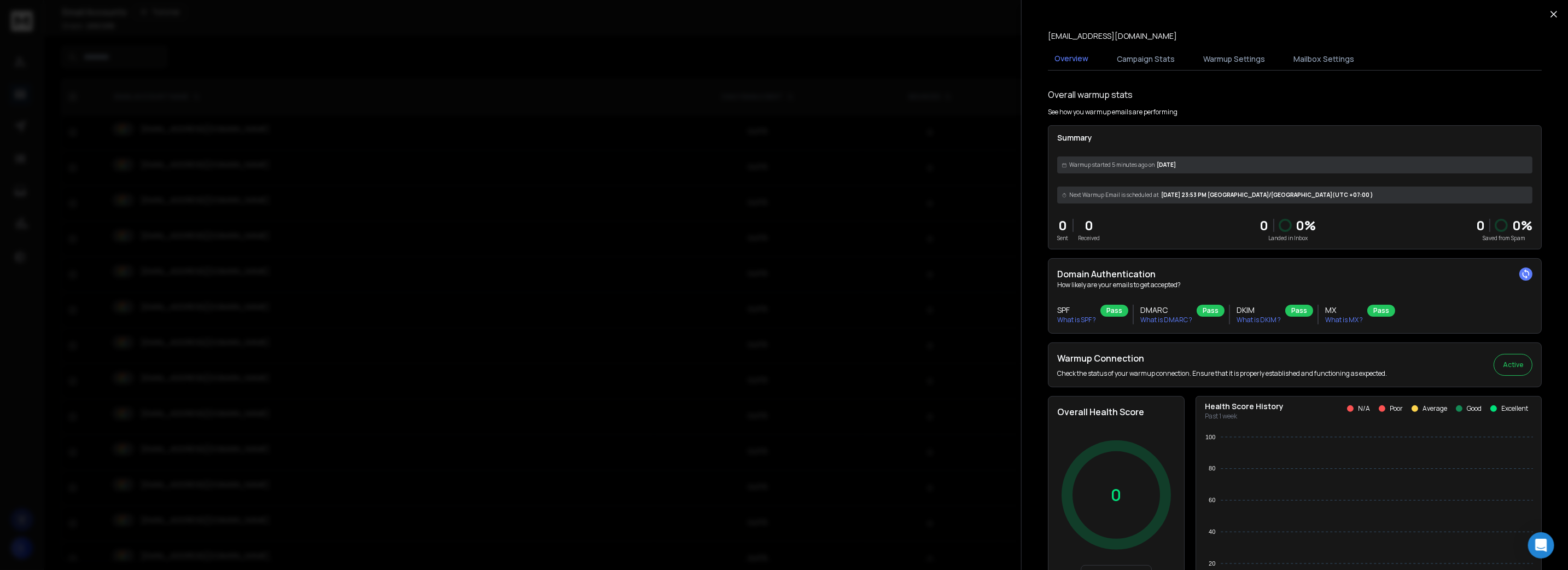
click at [1549, 12] on icon "button" at bounding box center [1554, 14] width 11 height 11
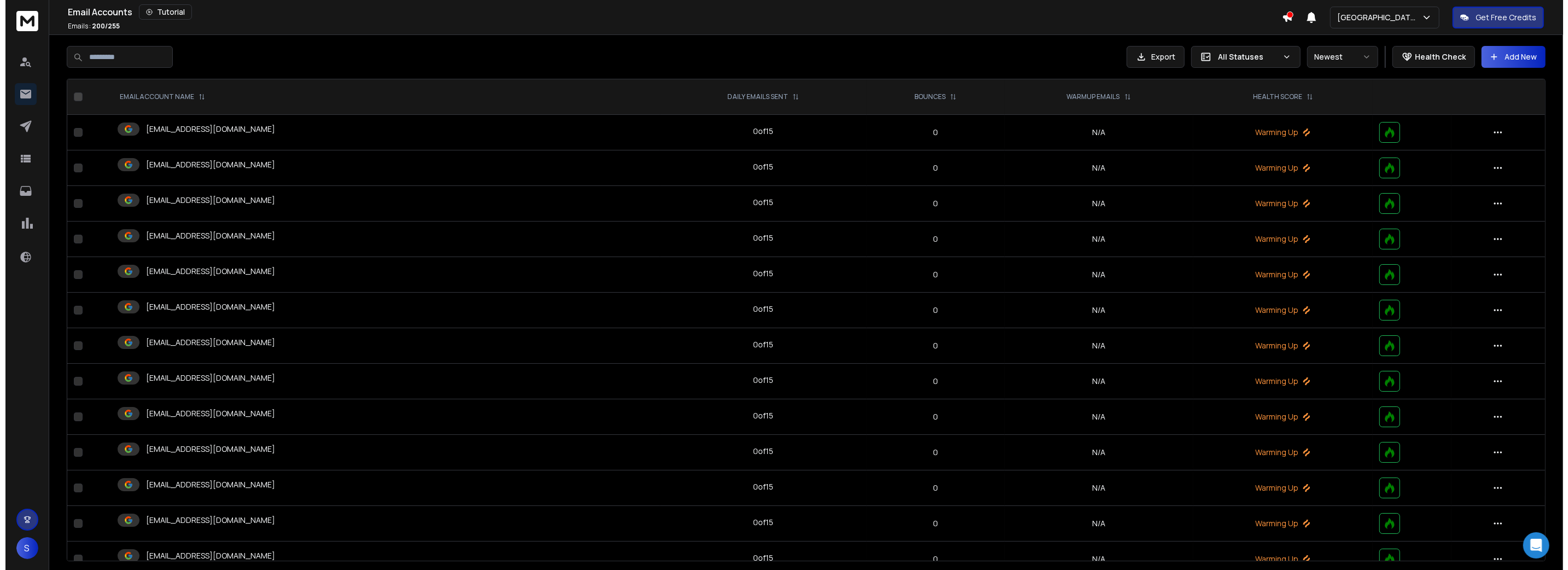
scroll to position [136, 0]
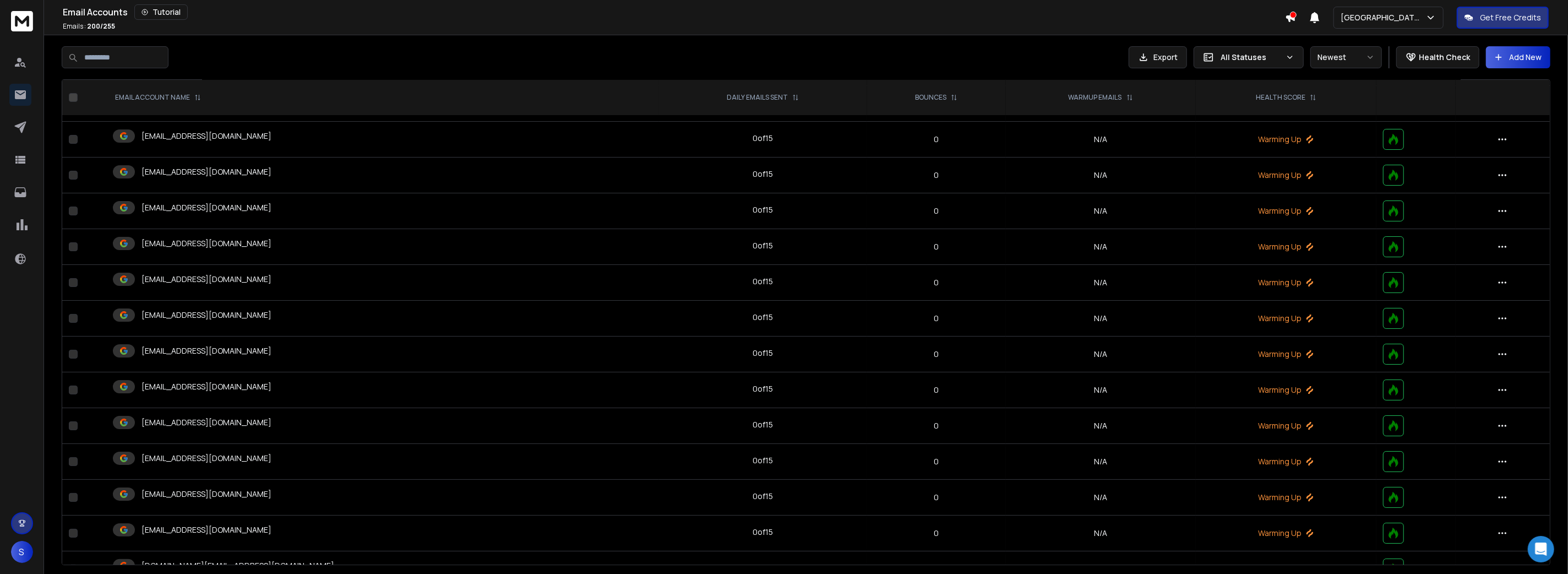
click at [828, 408] on td "0 of 15" at bounding box center [763, 423] width 208 height 29
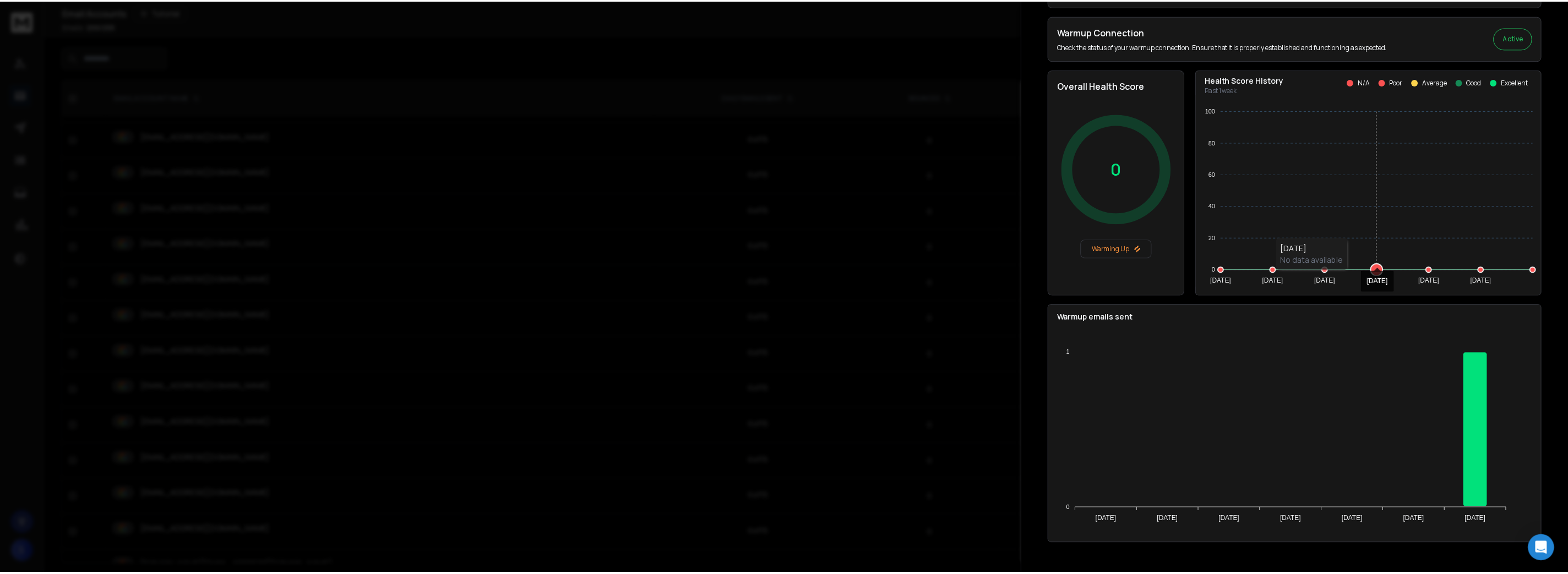
scroll to position [0, 0]
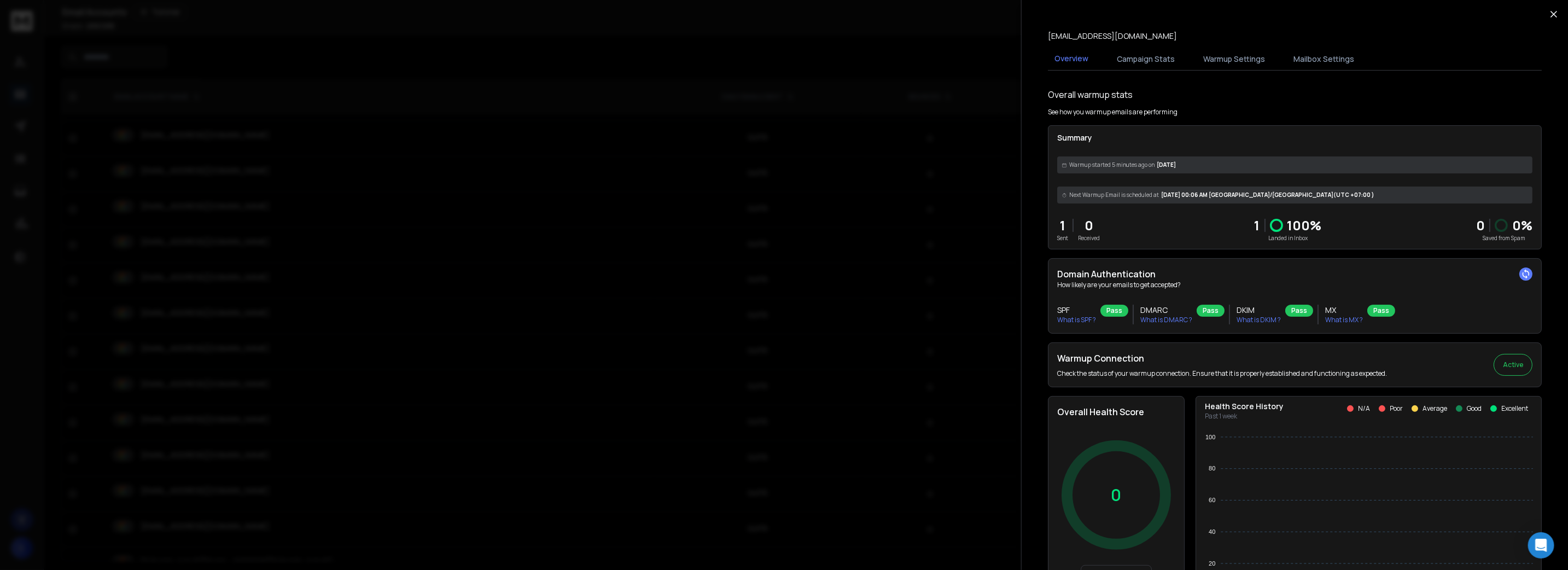
click at [1549, 10] on icon "button" at bounding box center [1554, 14] width 11 height 11
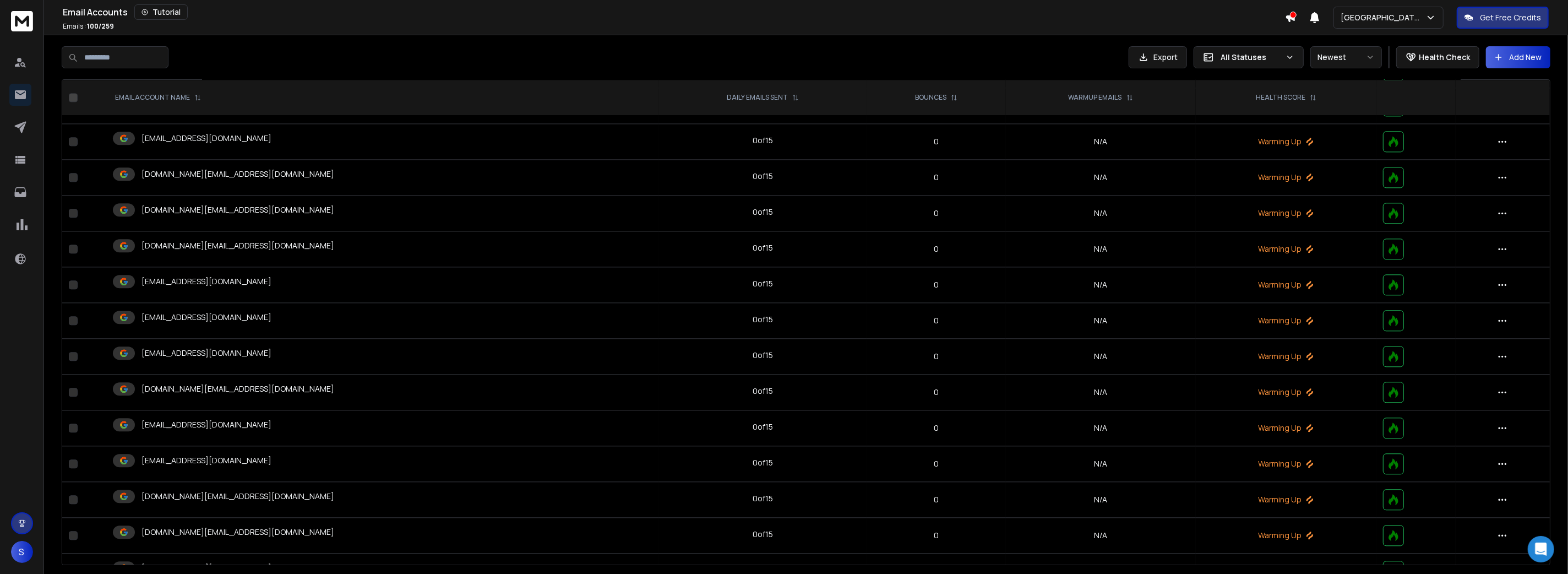
scroll to position [2960, 0]
click at [272, 243] on p "[EMAIL_ADDRESS][DOMAIN_NAME]" at bounding box center [206, 248] width 130 height 11
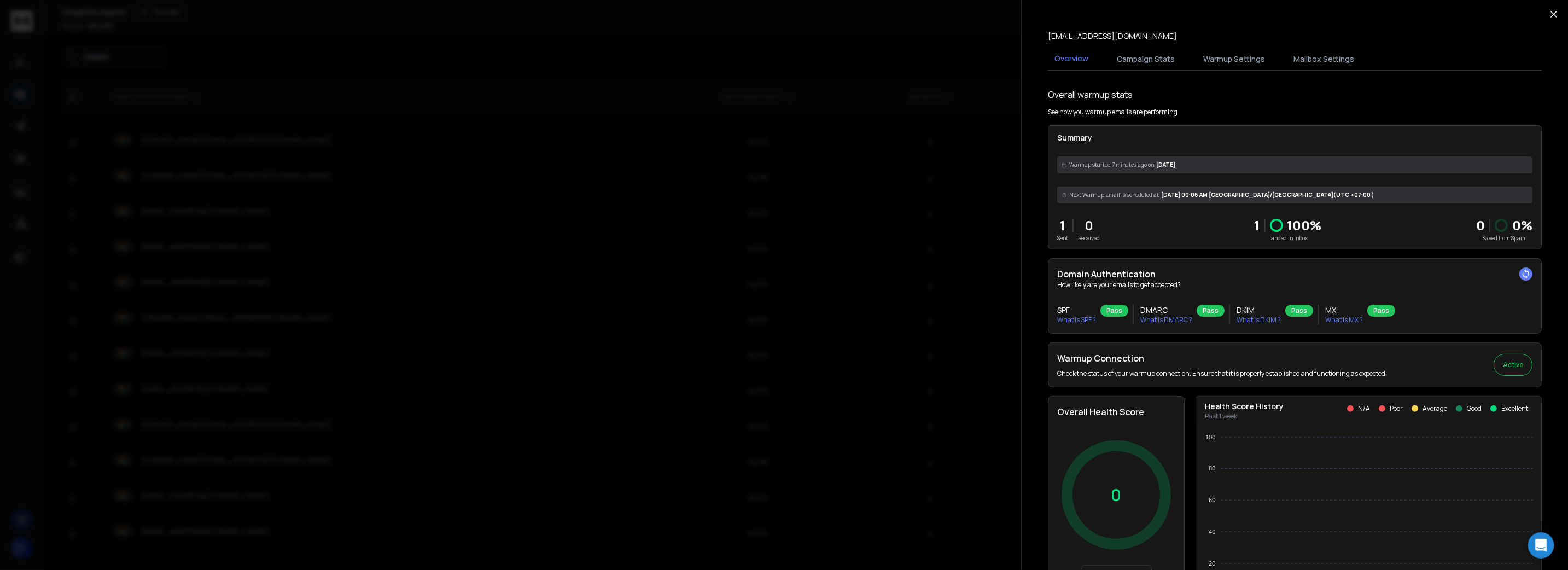
click at [1552, 14] on icon "button" at bounding box center [1554, 14] width 11 height 11
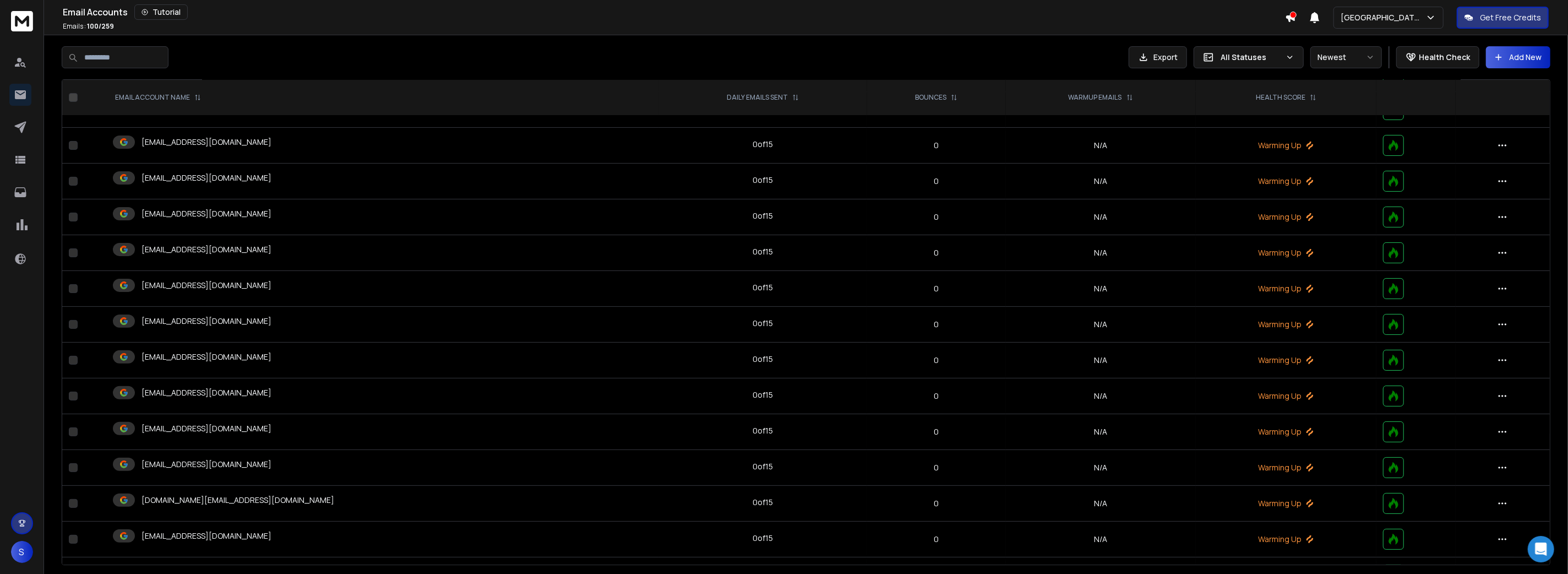
scroll to position [0, 0]
